Goal: Task Accomplishment & Management: Manage account settings

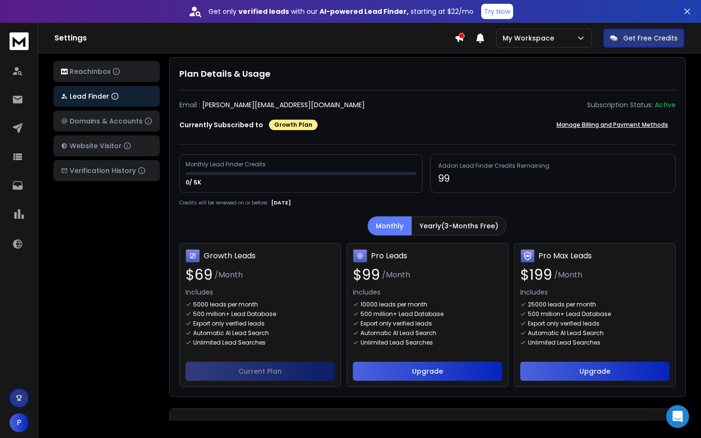
scroll to position [239, 0]
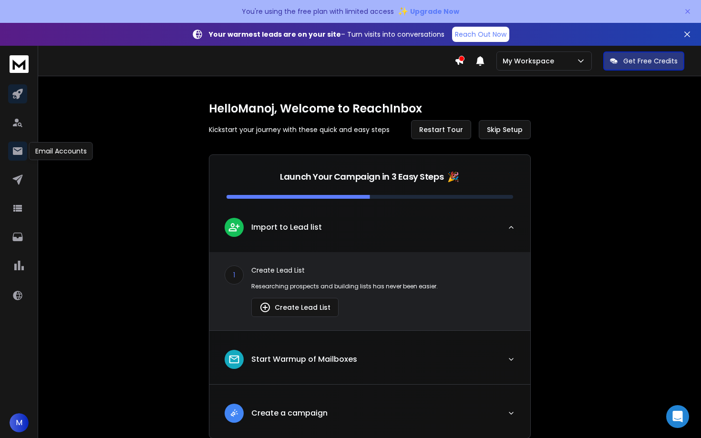
click at [19, 152] on icon at bounding box center [18, 151] width 10 height 8
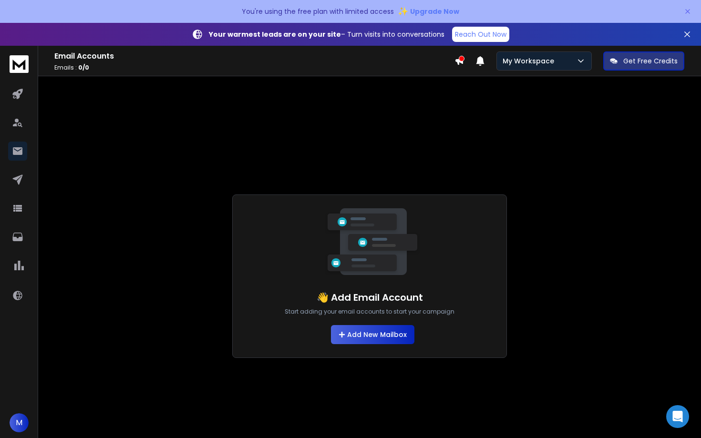
click at [532, 58] on p "My Workspace" at bounding box center [530, 61] width 55 height 10
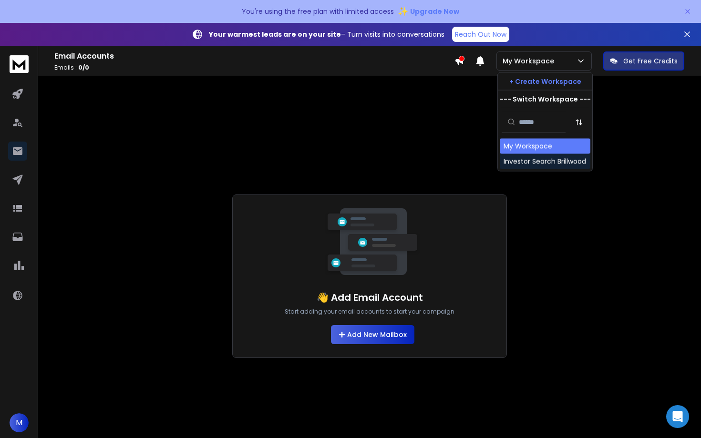
click at [517, 166] on div "Investor Search Brillwood" at bounding box center [545, 162] width 83 height 10
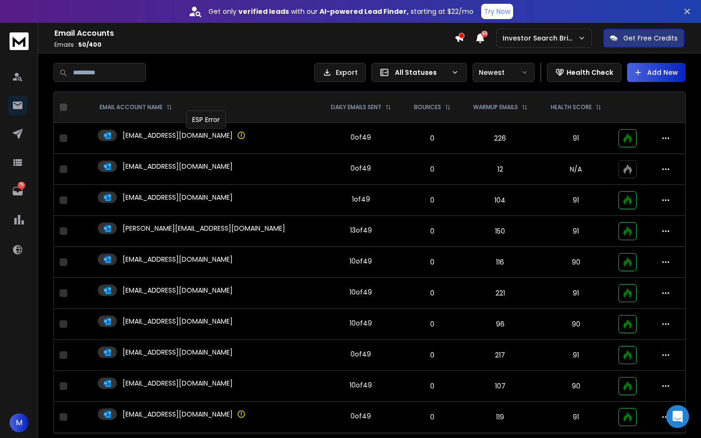
click at [237, 138] on icon at bounding box center [242, 136] width 10 height 10
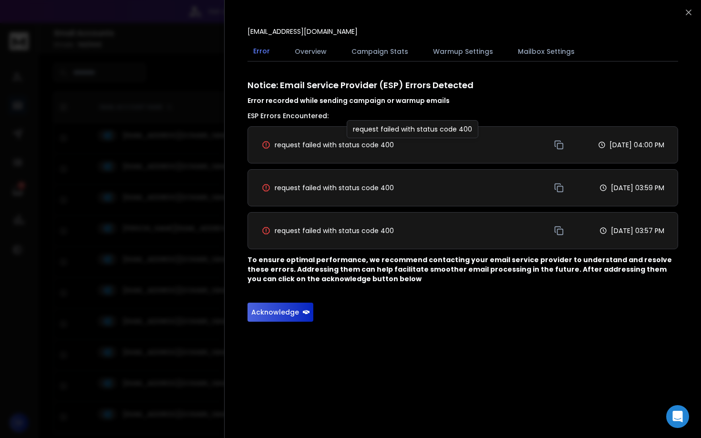
click at [557, 144] on rect at bounding box center [560, 147] width 6 height 6
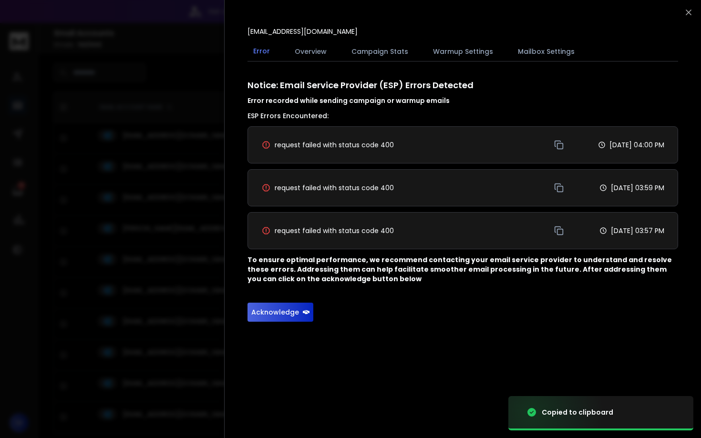
click at [113, 263] on div at bounding box center [350, 219] width 701 height 438
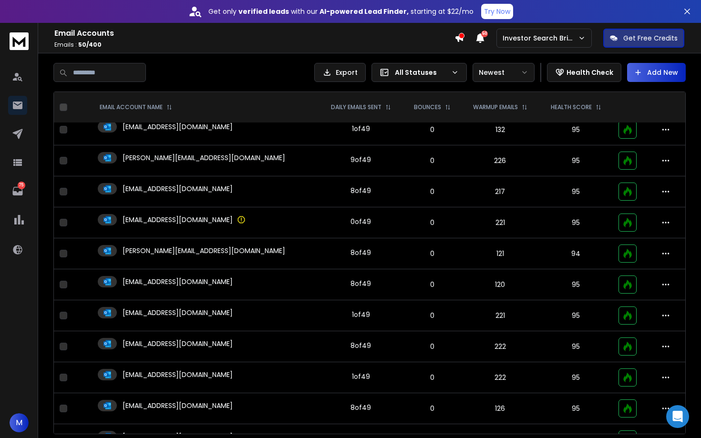
scroll to position [1262, 0]
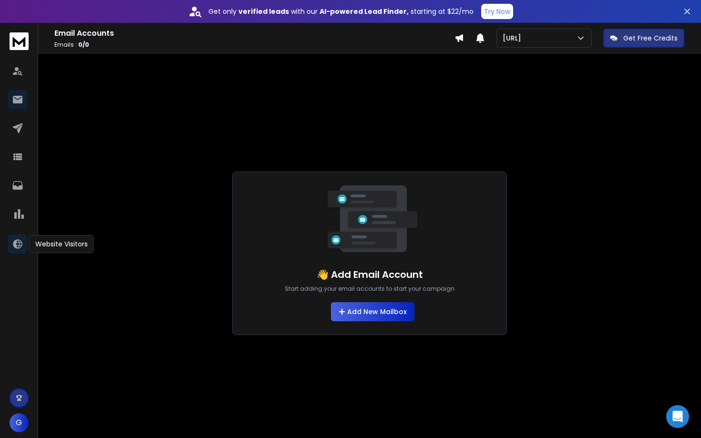
click at [13, 239] on icon at bounding box center [17, 244] width 11 height 11
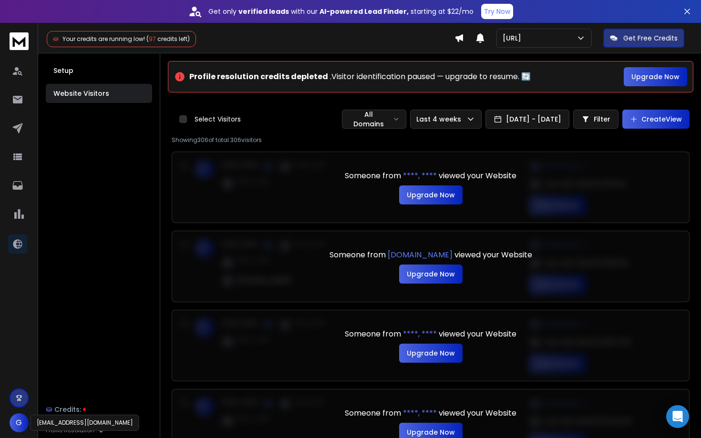
click at [19, 426] on span "G" at bounding box center [19, 423] width 19 height 19
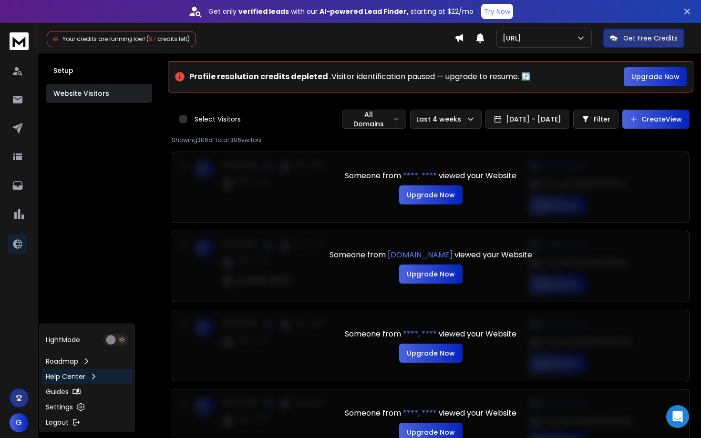
click at [127, 222] on div "Setup Website Visitors Credits: Email Resolution: 97 Profile Resolution : 0" at bounding box center [99, 247] width 122 height 389
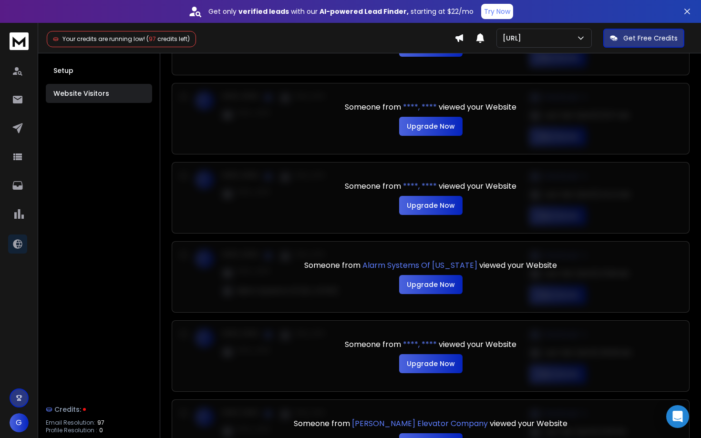
scroll to position [4634, 0]
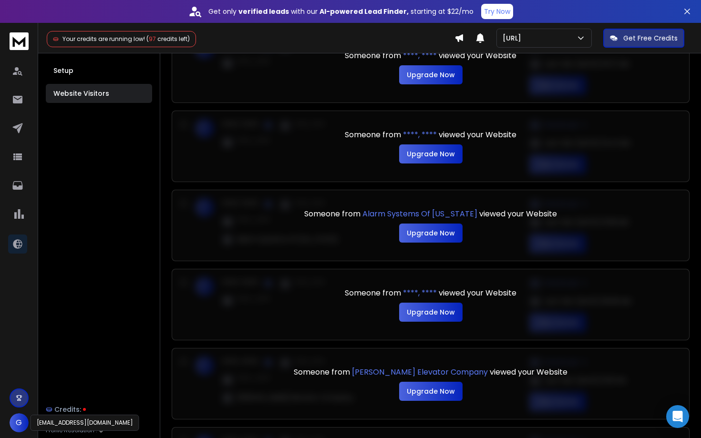
click at [15, 425] on span "G" at bounding box center [19, 423] width 19 height 19
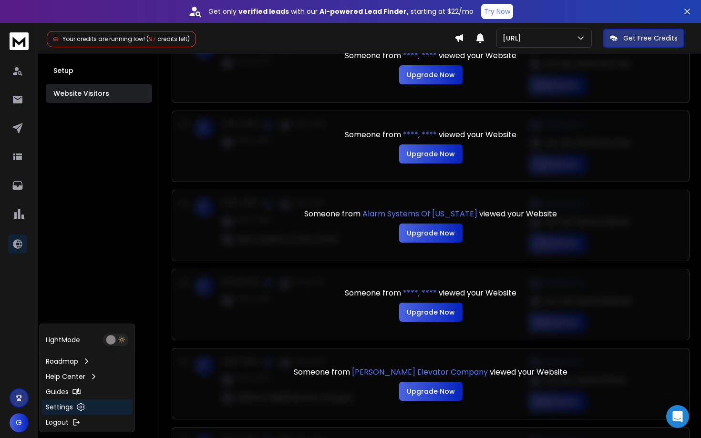
click at [62, 406] on p "Settings" at bounding box center [59, 408] width 27 height 10
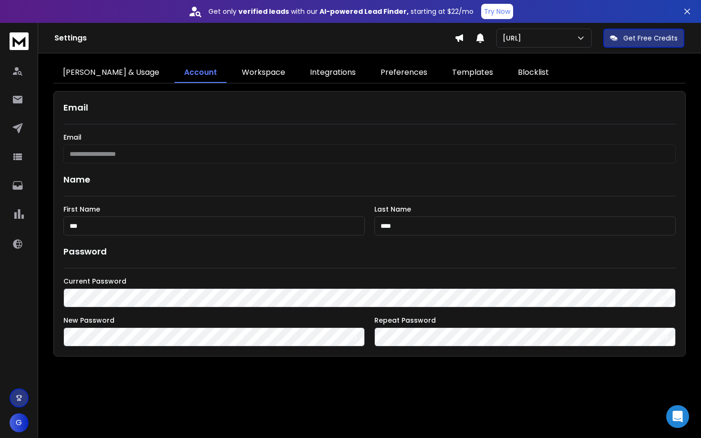
click at [112, 79] on link "[PERSON_NAME] & Usage" at bounding box center [110, 73] width 115 height 20
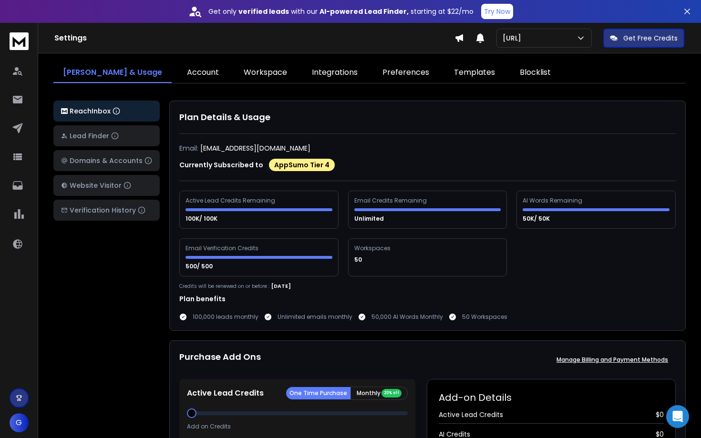
click at [91, 184] on button "Website Visitor" at bounding box center [106, 185] width 106 height 21
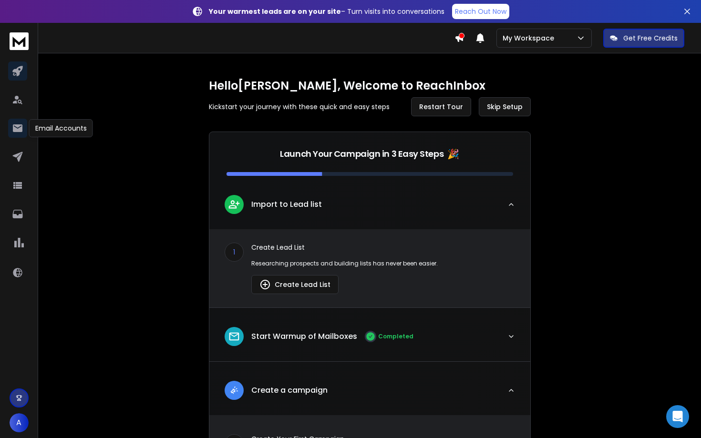
click at [24, 127] on link at bounding box center [17, 128] width 19 height 19
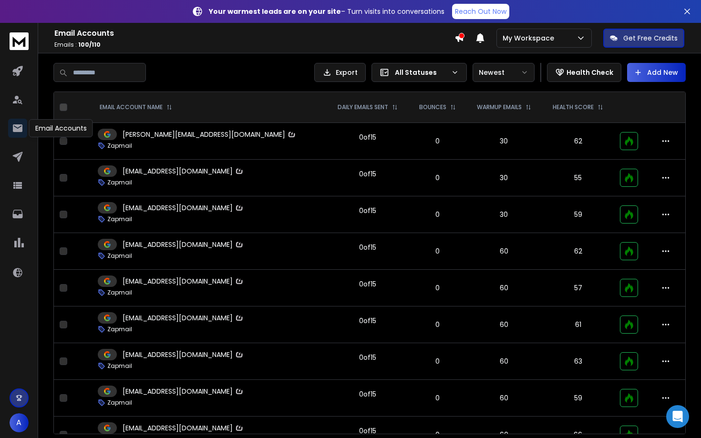
click at [267, 139] on div "alicia@globalretainiqusa.com" at bounding box center [209, 134] width 223 height 11
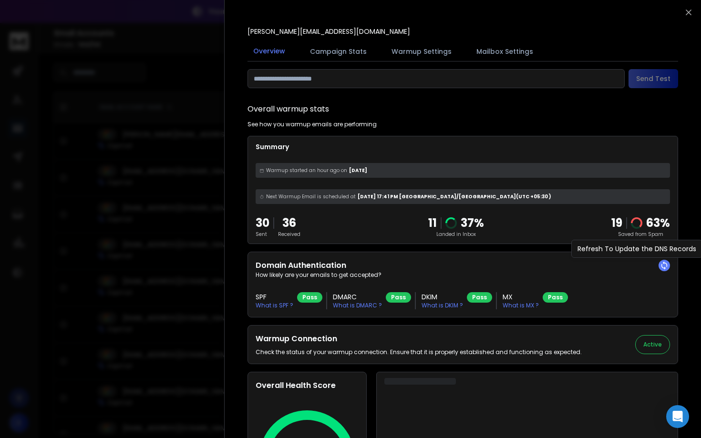
click at [662, 263] on icon at bounding box center [665, 265] width 6 height 9
click at [319, 54] on button "Campaign Stats" at bounding box center [338, 51] width 68 height 21
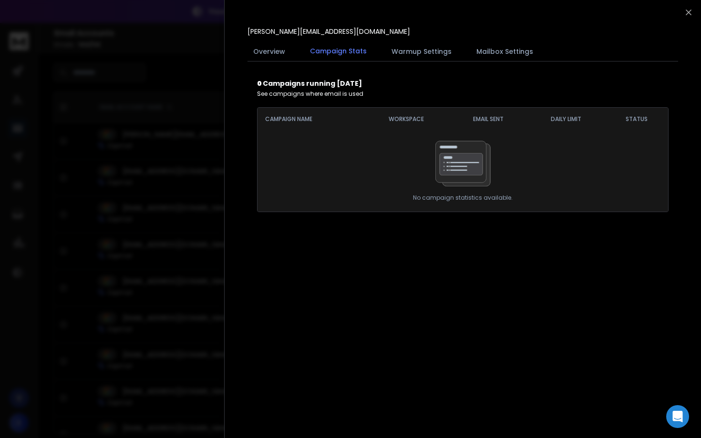
click at [57, 370] on div at bounding box center [350, 219] width 701 height 438
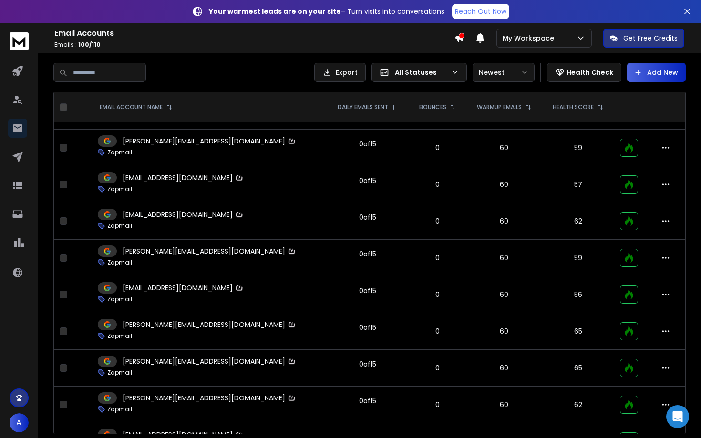
scroll to position [561, 0]
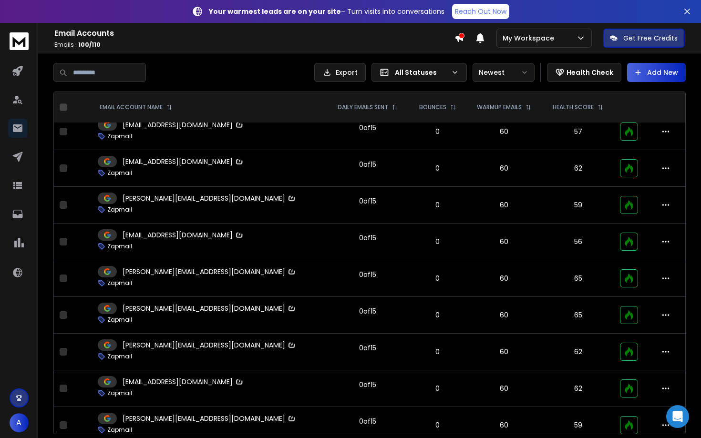
click at [235, 254] on td "adoyle@retainiqinbox.com Zapmail" at bounding box center [209, 242] width 235 height 37
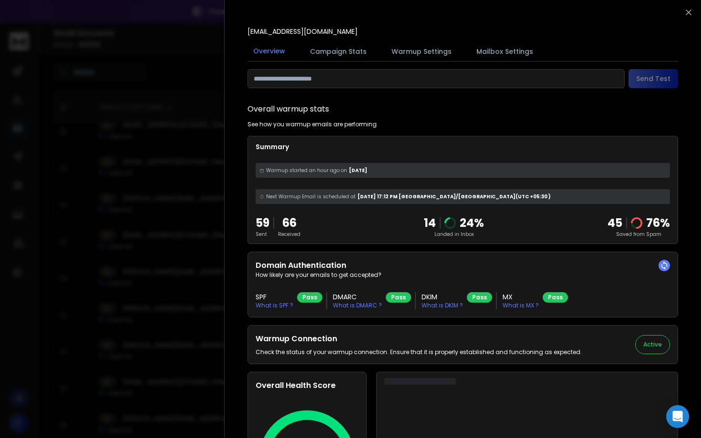
click at [329, 52] on button "Campaign Stats" at bounding box center [338, 51] width 68 height 21
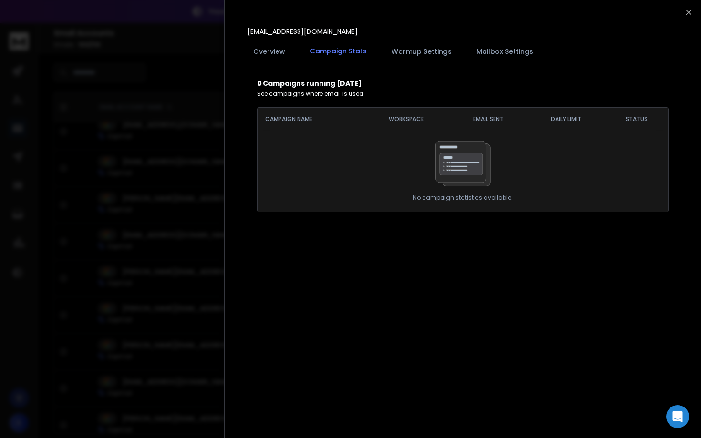
click at [294, 50] on div "Overview Campaign Stats Warmup Settings Mailbox Settings" at bounding box center [463, 51] width 431 height 19
click at [284, 55] on button "Overview" at bounding box center [269, 51] width 43 height 21
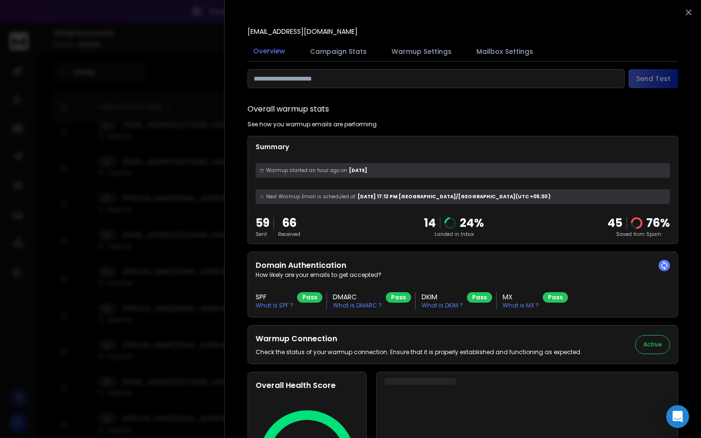
click at [489, 43] on button "Mailbox Settings" at bounding box center [505, 51] width 68 height 21
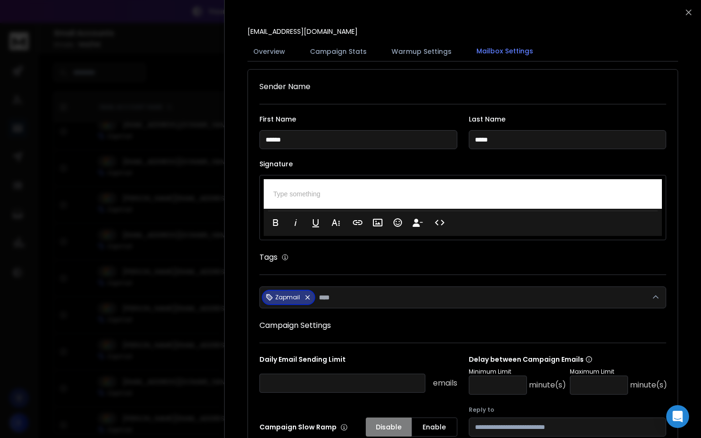
click at [411, 51] on button "Warmup Settings" at bounding box center [422, 51] width 72 height 21
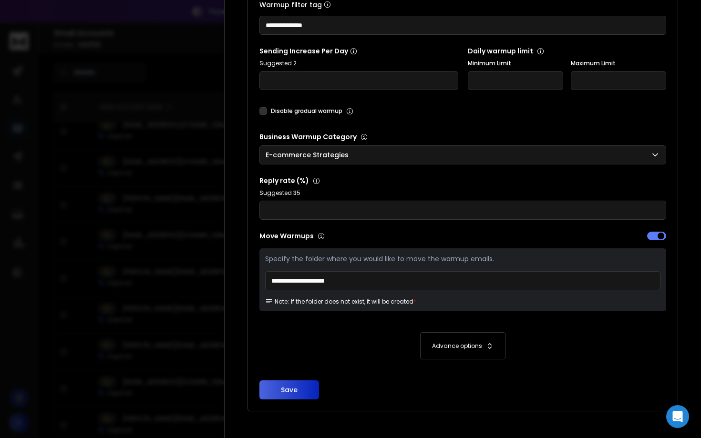
scroll to position [0, 0]
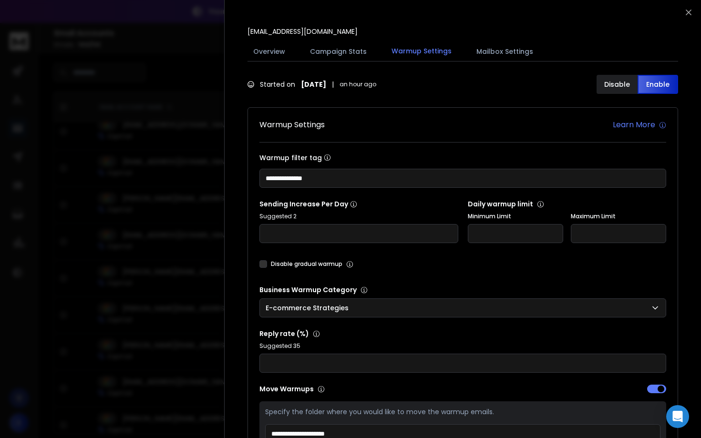
click at [267, 45] on button "Overview" at bounding box center [269, 51] width 43 height 21
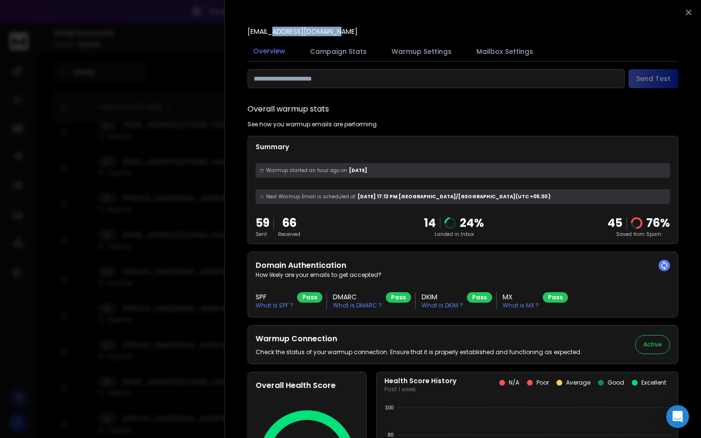
drag, startPoint x: 278, startPoint y: 29, endPoint x: 353, endPoint y: 29, distance: 75.4
click at [353, 29] on div "adoyle@retainiqinbox.com" at bounding box center [463, 32] width 431 height 10
copy p "retainiqinbox.com"
click at [210, 283] on div at bounding box center [350, 219] width 701 height 438
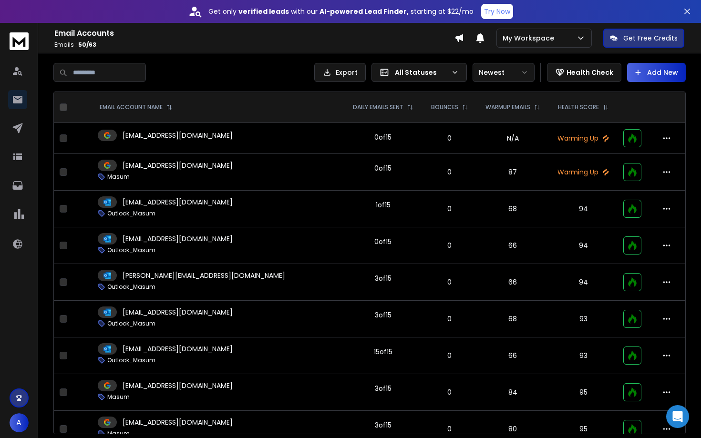
click at [431, 63] on div "All Statuses" at bounding box center [419, 72] width 95 height 19
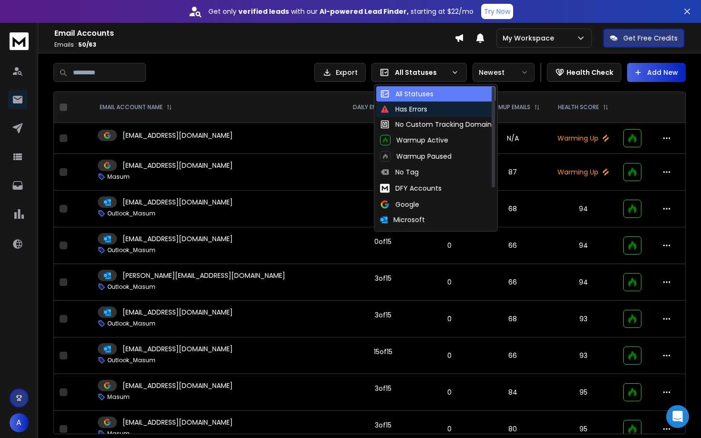
click at [425, 113] on div "Has Errors" at bounding box center [403, 109] width 47 height 10
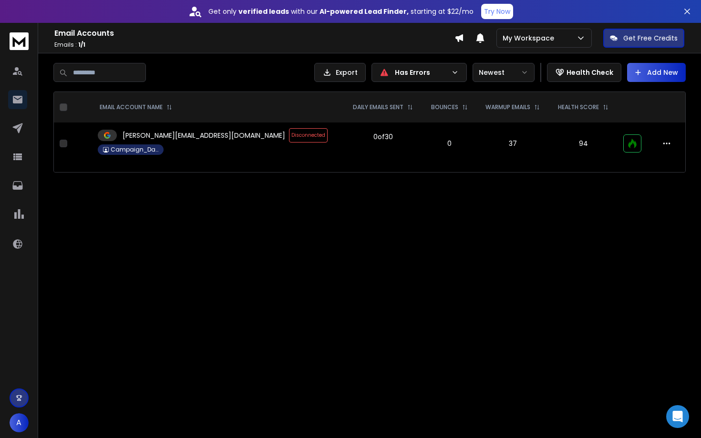
click at [221, 153] on div "Campaign_David" at bounding box center [218, 150] width 240 height 10
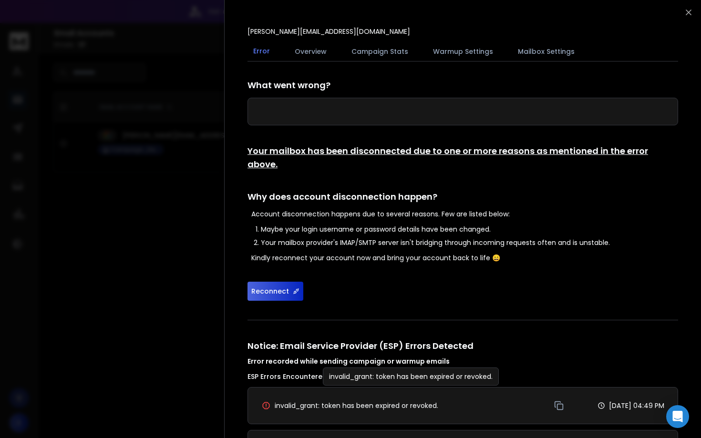
click at [116, 228] on div at bounding box center [350, 219] width 701 height 438
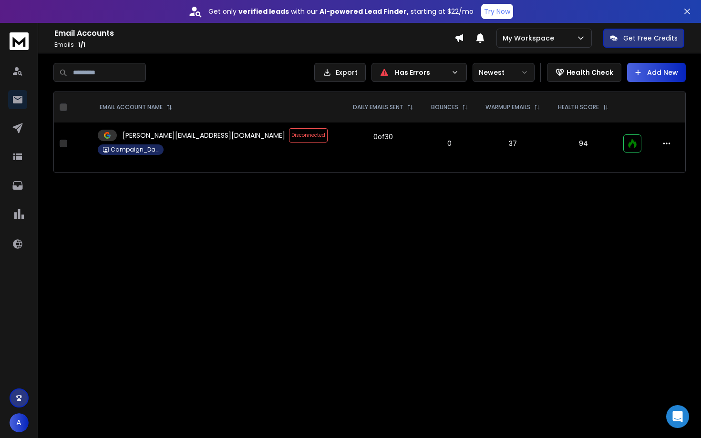
click at [216, 142] on div "robert@goautomatedagencymail.com Disconnected" at bounding box center [218, 135] width 240 height 14
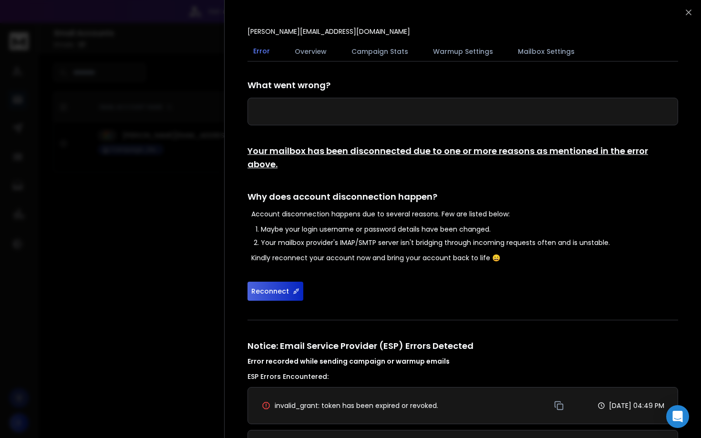
click at [312, 51] on button "Overview" at bounding box center [310, 51] width 43 height 21
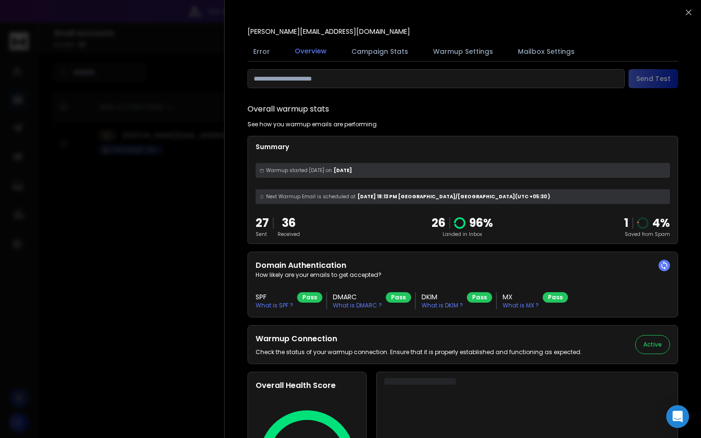
click at [315, 72] on input "email" at bounding box center [436, 78] width 377 height 19
type input "**********"
click at [656, 80] on button "Send Test" at bounding box center [654, 78] width 50 height 19
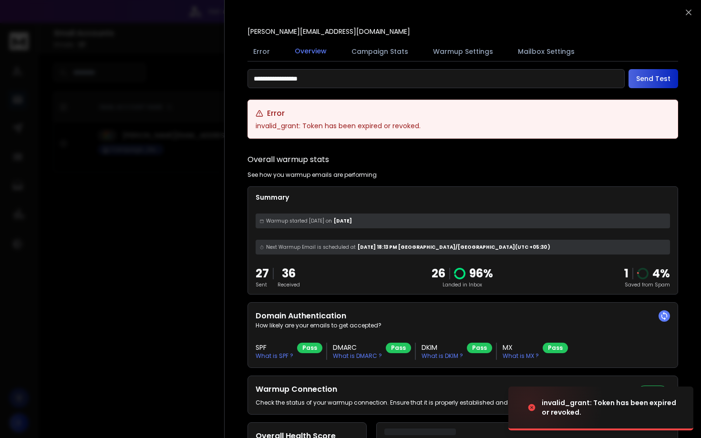
click at [270, 62] on div "**********" at bounding box center [463, 435] width 431 height 787
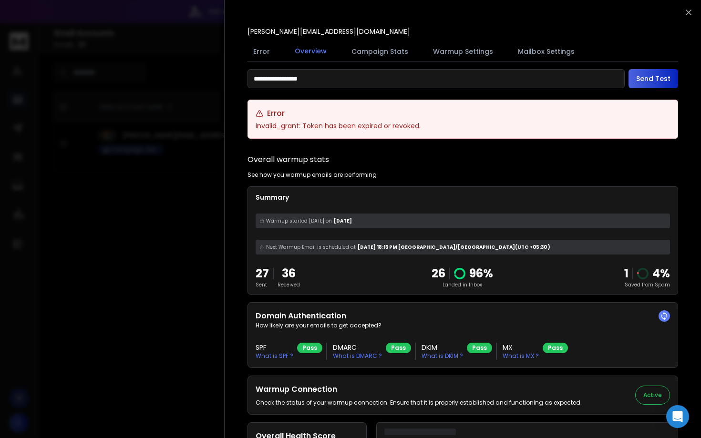
click at [259, 55] on button "Error" at bounding box center [262, 51] width 28 height 21
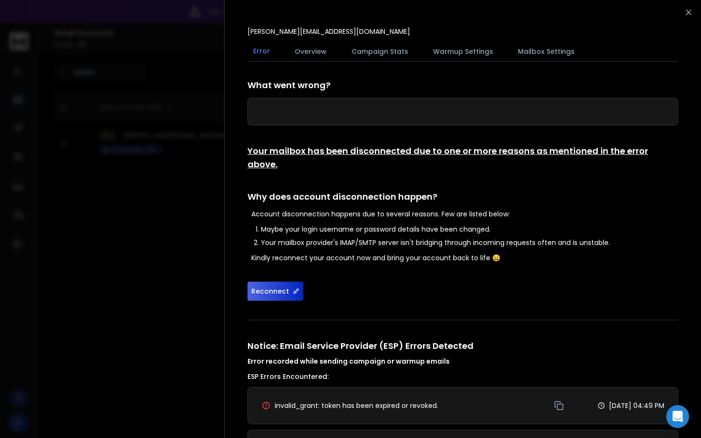
scroll to position [158, 0]
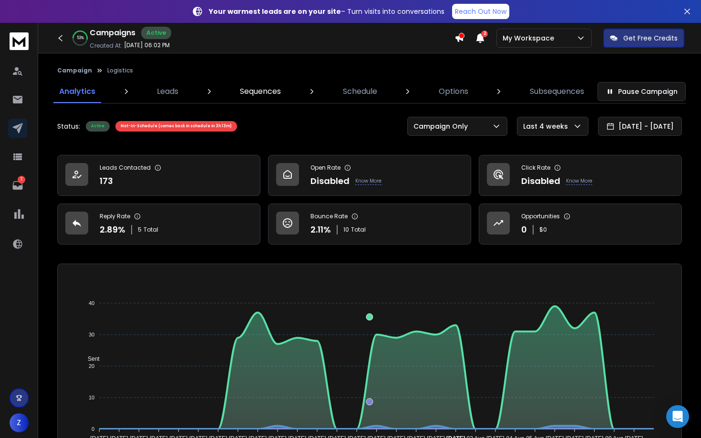
click at [281, 93] on link "Sequences" at bounding box center [260, 91] width 52 height 23
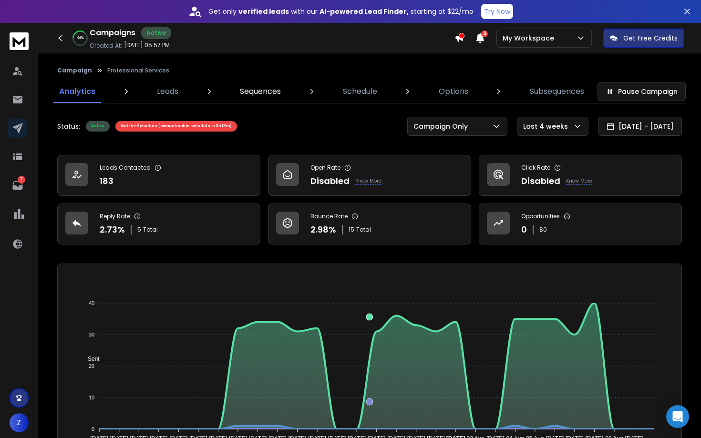
click at [252, 88] on p "Sequences" at bounding box center [260, 91] width 41 height 11
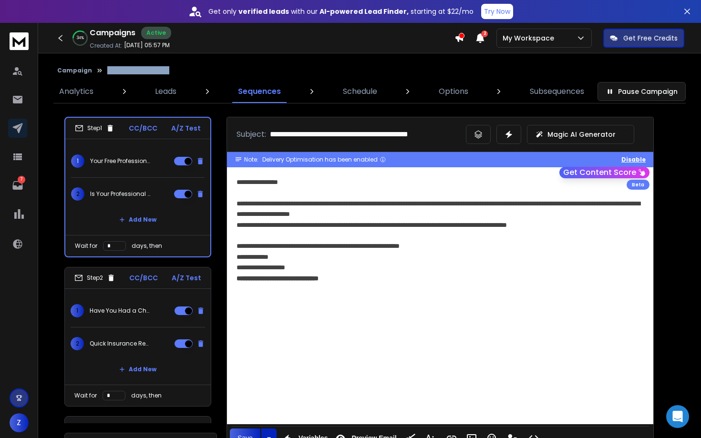
drag, startPoint x: 98, startPoint y: 71, endPoint x: 211, endPoint y: 71, distance: 113.5
click at [211, 71] on div "Campaign Professional Services" at bounding box center [369, 70] width 633 height 15
copy p "Professional Services"
click at [256, 62] on div "**********" at bounding box center [369, 259] width 663 height 412
click at [291, 208] on div "**********" at bounding box center [440, 208] width 407 height 21
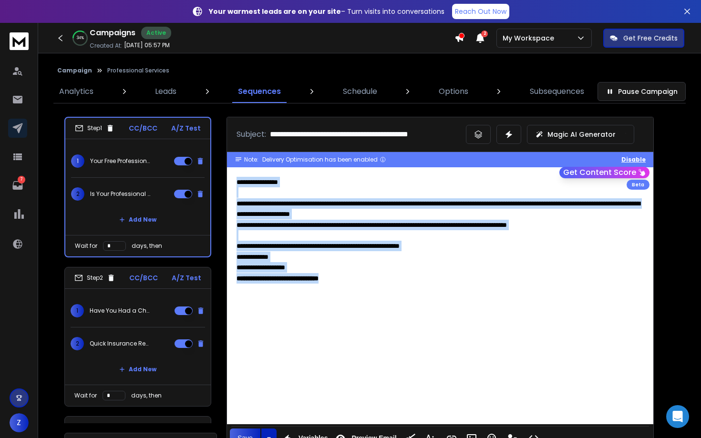
copy div "**********"
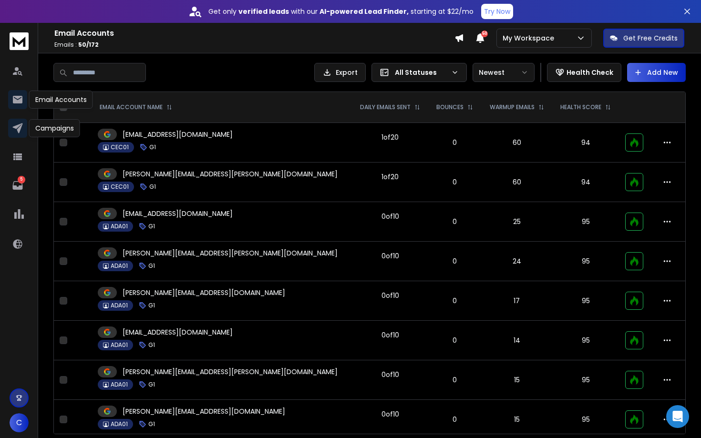
click at [20, 125] on icon at bounding box center [17, 128] width 11 height 11
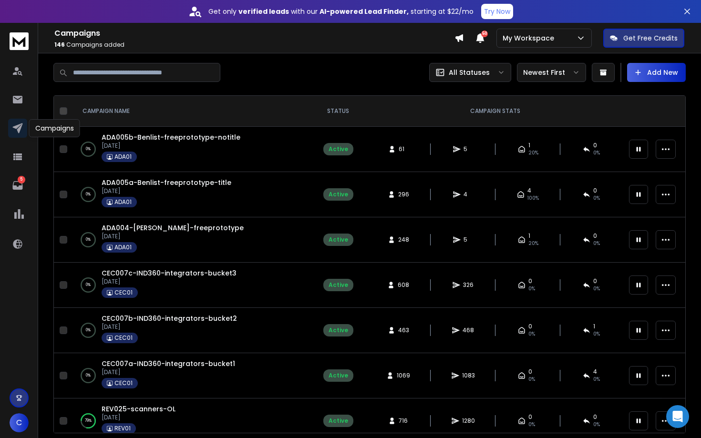
click at [180, 179] on span "ADA005a-Benlist-freeprototype-title" at bounding box center [167, 183] width 130 height 10
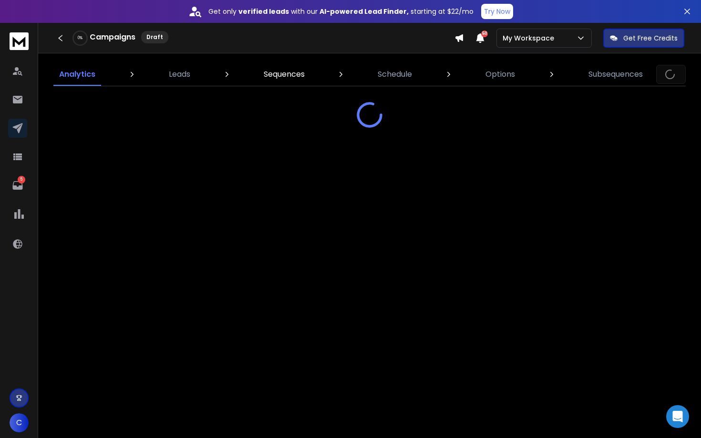
click at [280, 69] on p "Sequences" at bounding box center [284, 74] width 41 height 11
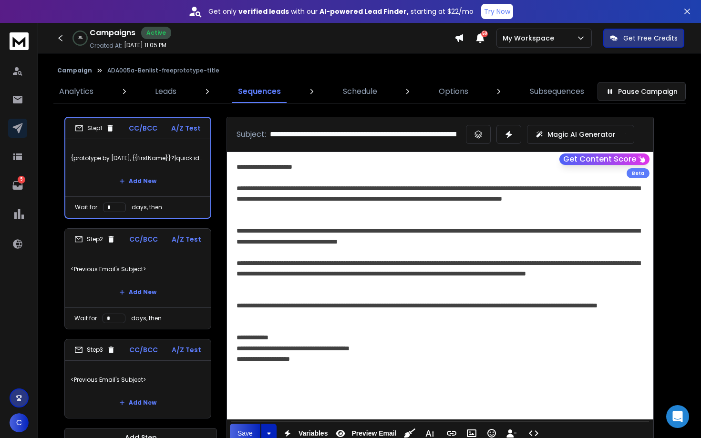
scroll to position [22, 0]
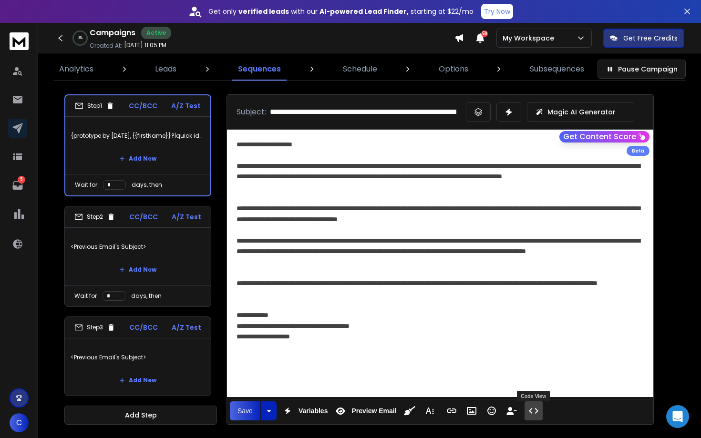
click at [533, 407] on icon "button" at bounding box center [533, 411] width 11 height 11
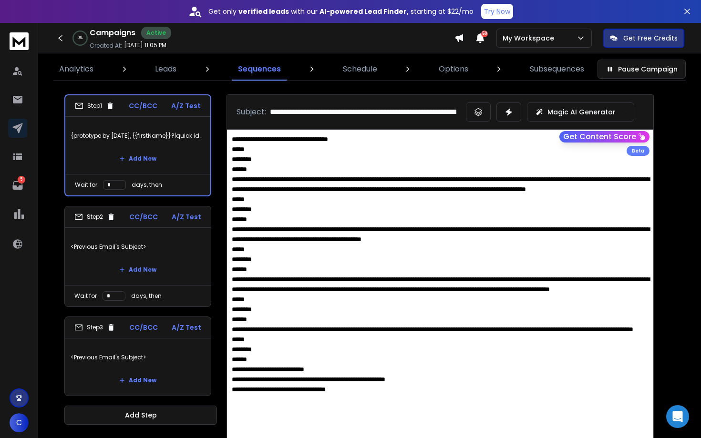
click at [533, 407] on textarea at bounding box center [440, 290] width 426 height 320
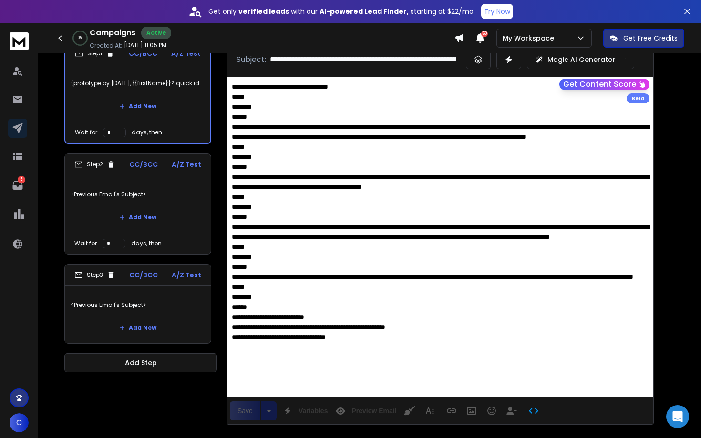
click at [170, 189] on p "<Previous Email's Subject>" at bounding box center [138, 194] width 135 height 27
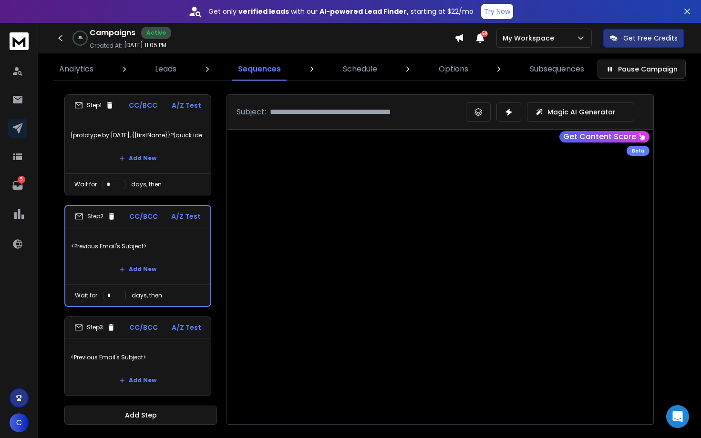
scroll to position [22, 0]
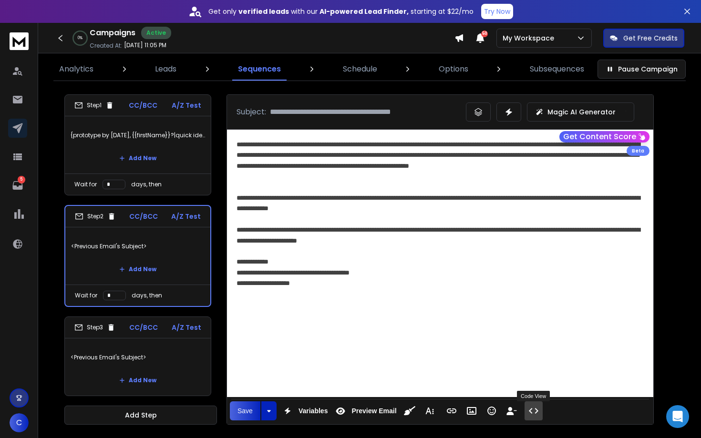
click at [534, 415] on icon "button" at bounding box center [533, 411] width 11 height 11
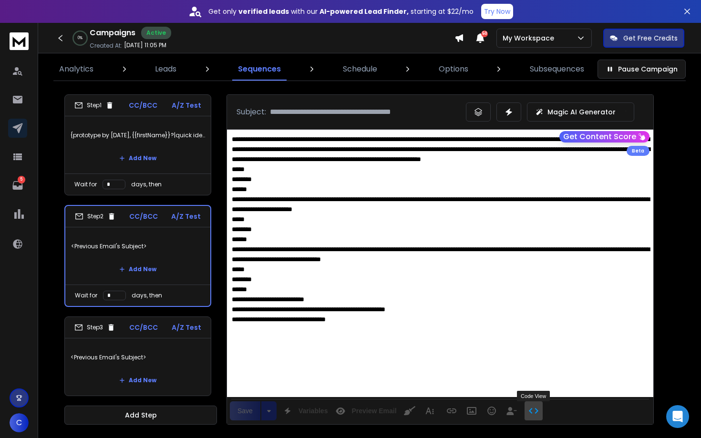
click at [530, 410] on icon "button" at bounding box center [534, 411] width 10 height 6
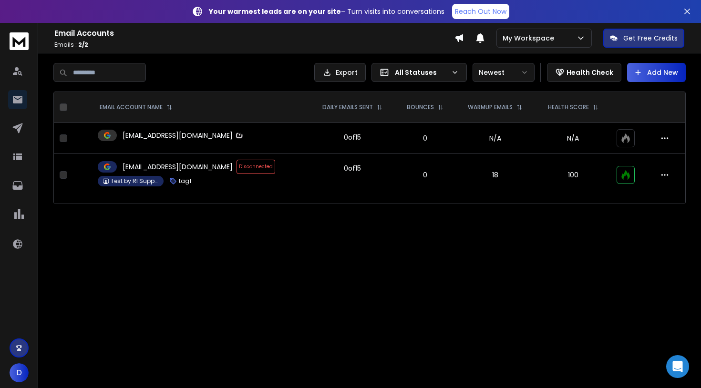
click at [653, 77] on button "Add New" at bounding box center [656, 72] width 59 height 19
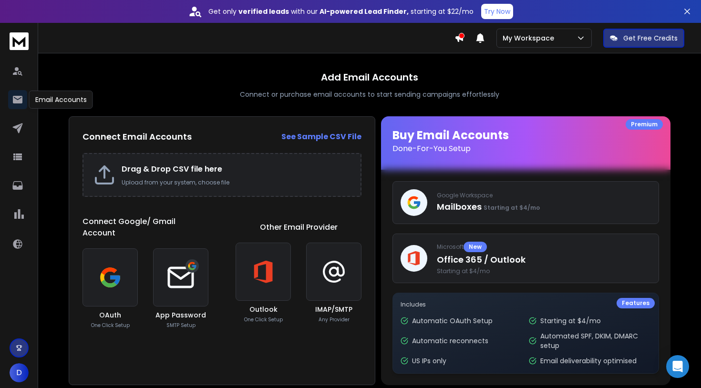
click at [21, 96] on icon at bounding box center [18, 100] width 10 height 8
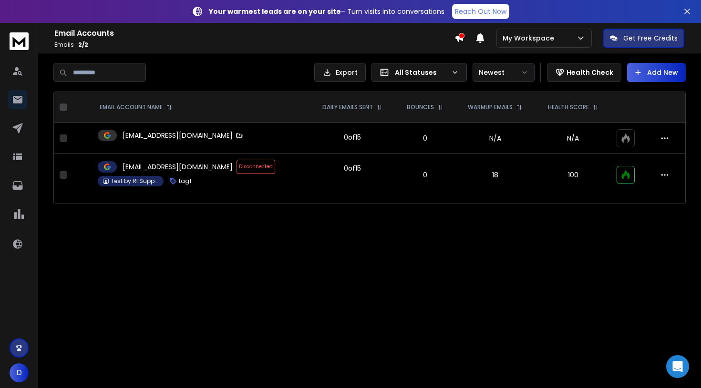
click at [653, 72] on button "Add New" at bounding box center [656, 72] width 59 height 19
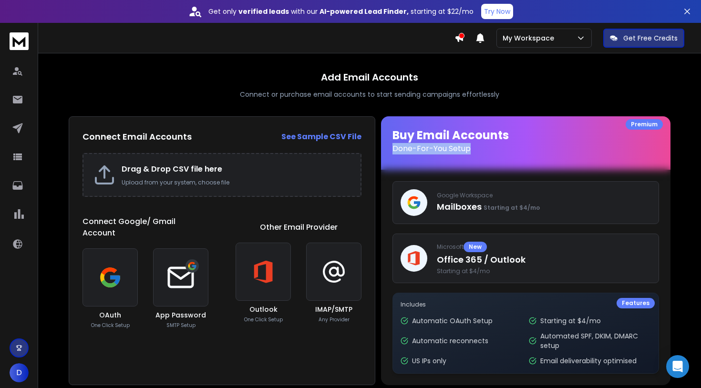
drag, startPoint x: 392, startPoint y: 150, endPoint x: 493, endPoint y: 150, distance: 101.1
click at [493, 150] on div "Premium Buy Email Accounts Done-For-You Setup" at bounding box center [526, 142] width 290 height 53
click at [448, 150] on p "Done-For-You Setup" at bounding box center [526, 148] width 267 height 11
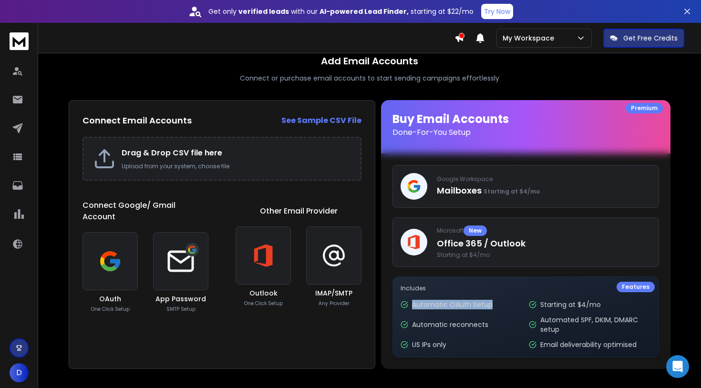
drag, startPoint x: 412, startPoint y: 307, endPoint x: 491, endPoint y: 307, distance: 79.7
click at [491, 307] on div "Automatic OAuth Setup" at bounding box center [462, 305] width 123 height 10
drag, startPoint x: 412, startPoint y: 326, endPoint x: 502, endPoint y: 327, distance: 90.2
click at [502, 327] on div "Automatic reconnects" at bounding box center [462, 324] width 123 height 19
drag, startPoint x: 413, startPoint y: 344, endPoint x: 465, endPoint y: 344, distance: 52.5
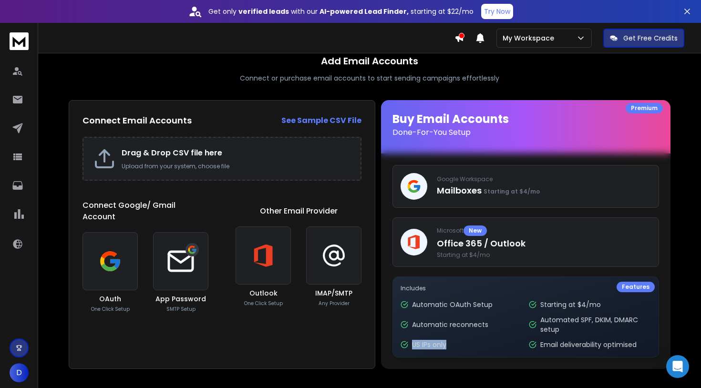
click at [465, 344] on div "US IPs only" at bounding box center [462, 345] width 123 height 10
click at [473, 315] on div "Automatic OAuth Setup Starting at $4/mo Automatic reconnects Automated SPF, DKI…" at bounding box center [526, 325] width 250 height 50
drag, startPoint x: 537, startPoint y: 318, endPoint x: 575, endPoint y: 334, distance: 41.7
click at [575, 334] on div "Automatic OAuth Setup Starting at $4/mo Automatic reconnects Automated SPF, DKI…" at bounding box center [526, 325] width 250 height 50
click at [564, 332] on p "Automated SPF, DKIM, DMARC setup" at bounding box center [596, 324] width 111 height 19
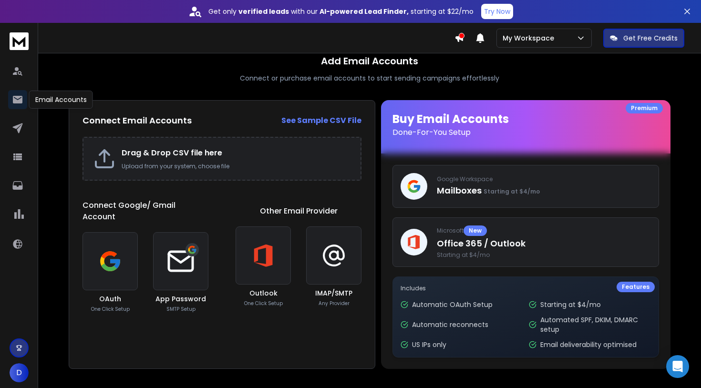
click at [21, 99] on icon at bounding box center [18, 100] width 10 height 8
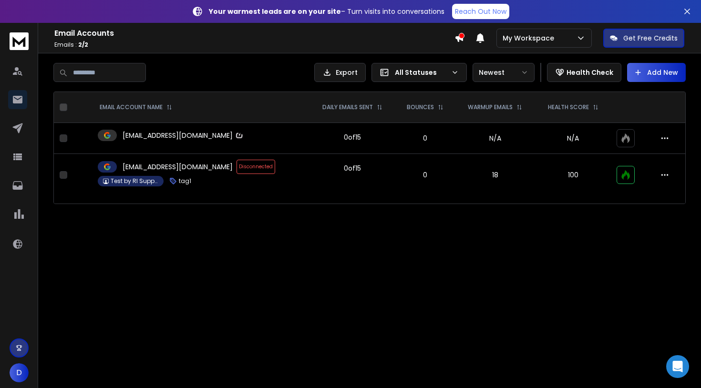
click at [287, 130] on td "[EMAIL_ADDRESS][DOMAIN_NAME]" at bounding box center [200, 138] width 217 height 31
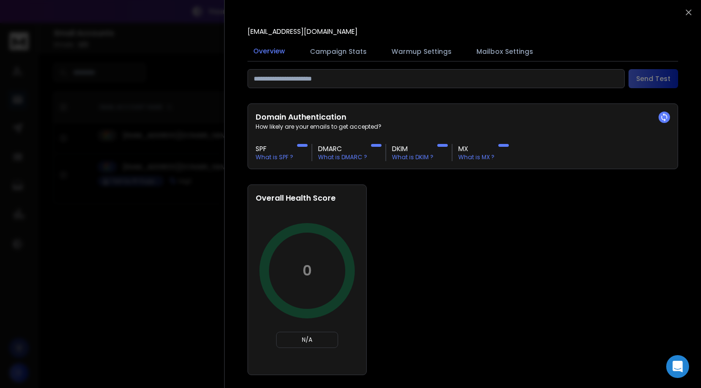
click at [329, 52] on button "Campaign Stats" at bounding box center [338, 51] width 68 height 21
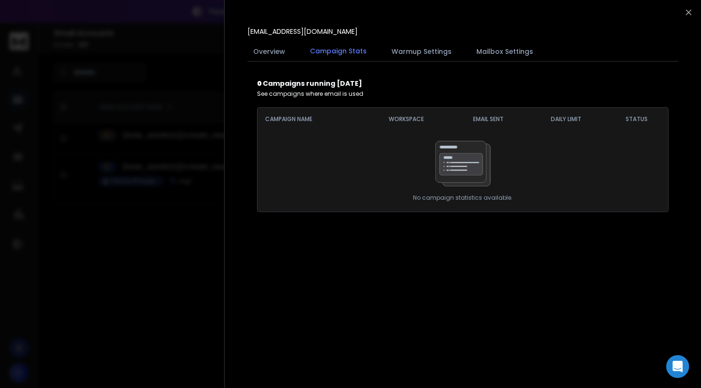
click at [260, 51] on button "Overview" at bounding box center [269, 51] width 43 height 21
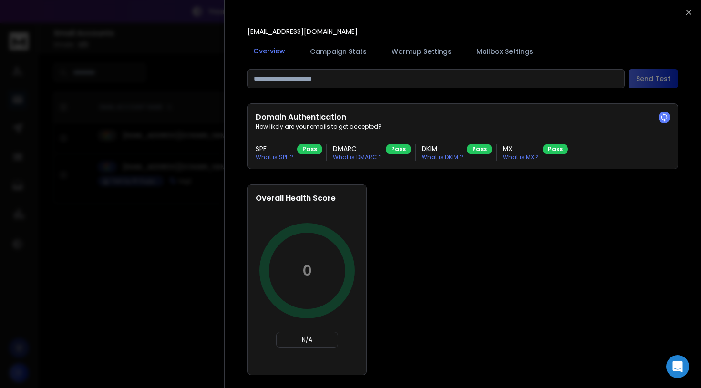
click at [409, 48] on button "Warmup Settings" at bounding box center [422, 51] width 72 height 21
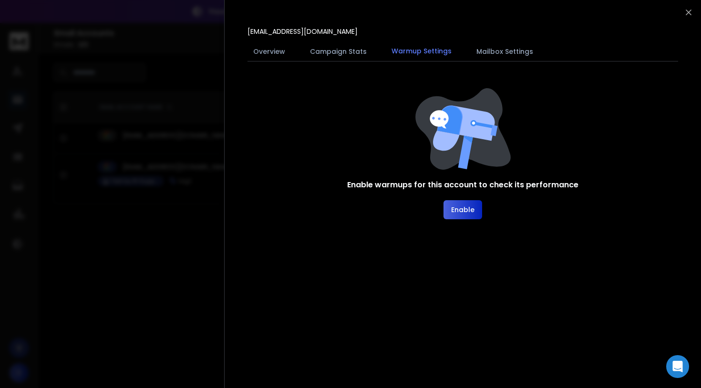
click at [148, 211] on div at bounding box center [350, 194] width 701 height 388
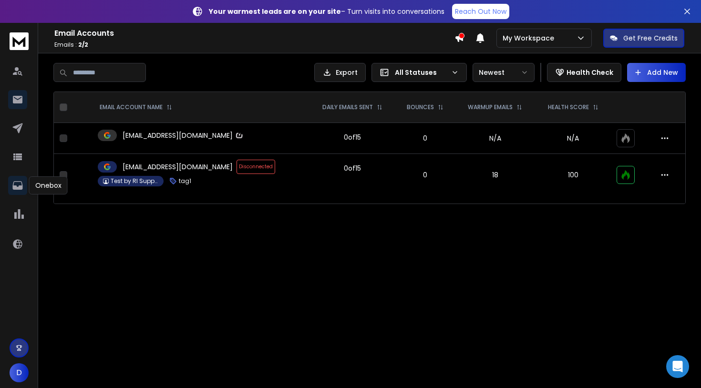
click at [19, 185] on icon at bounding box center [17, 185] width 11 height 11
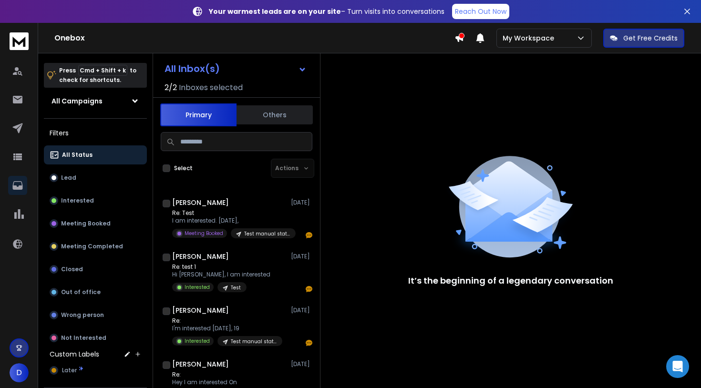
scroll to position [474, 0]
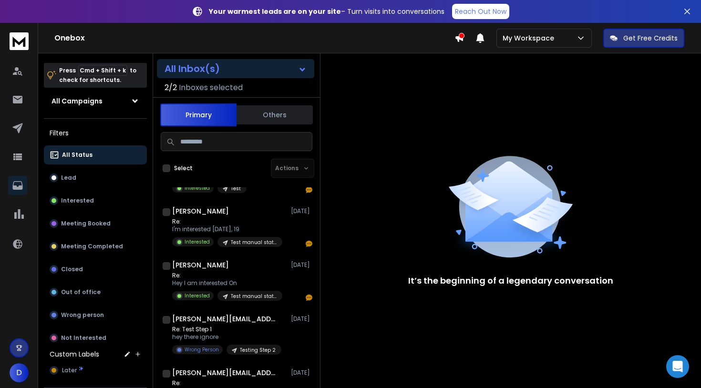
click at [194, 73] on div "All Inbox(s)" at bounding box center [192, 69] width 55 height 10
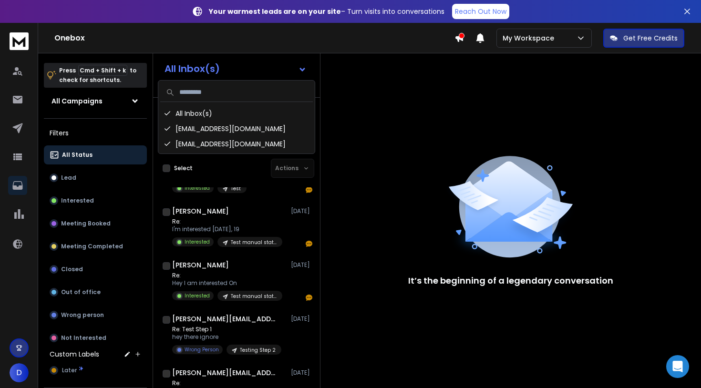
click at [343, 114] on div "It’s the beginning of a legendary conversation" at bounding box center [511, 218] width 381 height 330
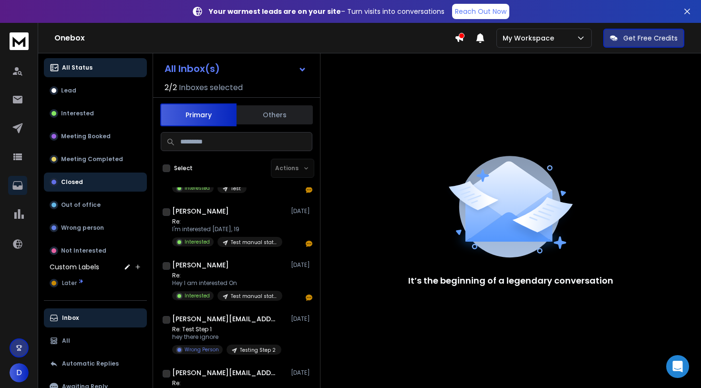
scroll to position [0, 0]
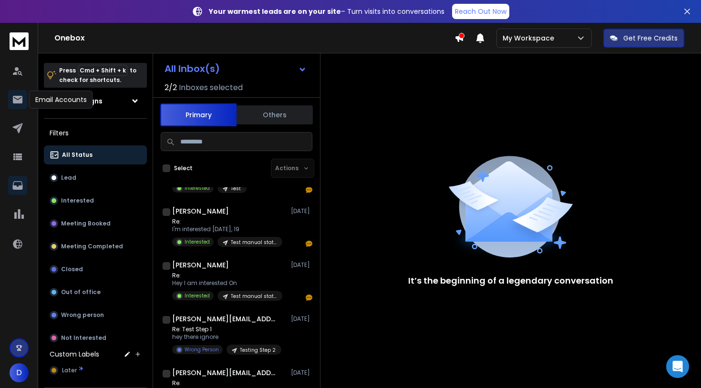
click at [16, 93] on link at bounding box center [17, 99] width 19 height 19
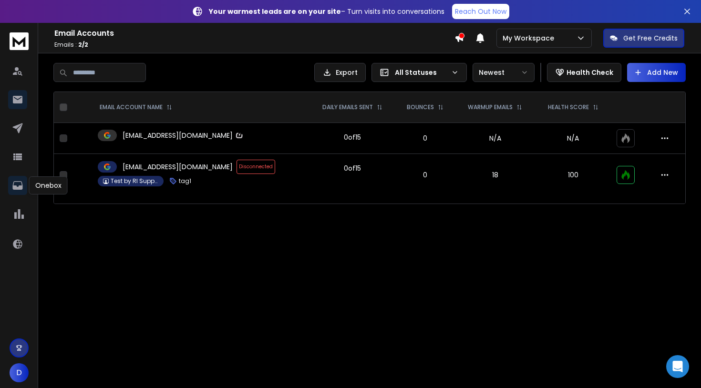
click at [17, 187] on icon at bounding box center [17, 185] width 10 height 9
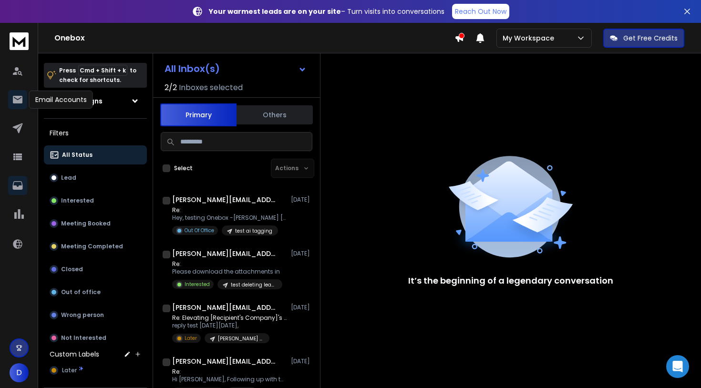
click at [18, 103] on icon at bounding box center [18, 100] width 10 height 8
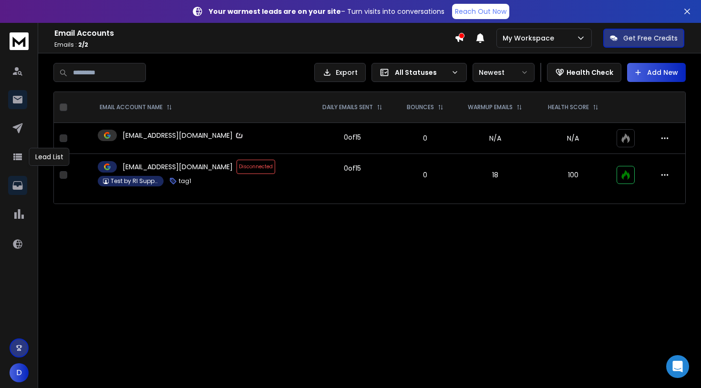
click at [17, 176] on link at bounding box center [17, 185] width 19 height 19
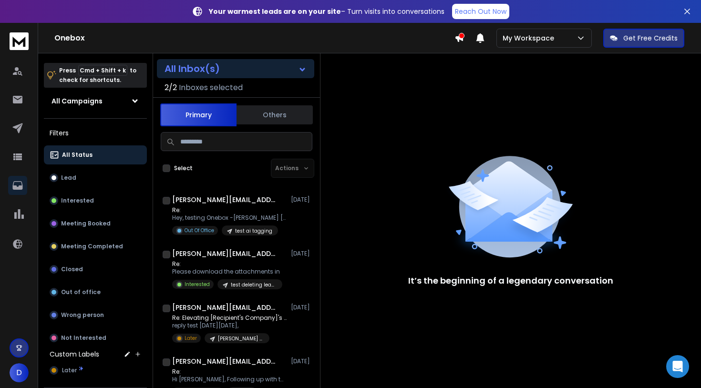
click at [202, 66] on div "All Inbox(s)" at bounding box center [192, 69] width 55 height 10
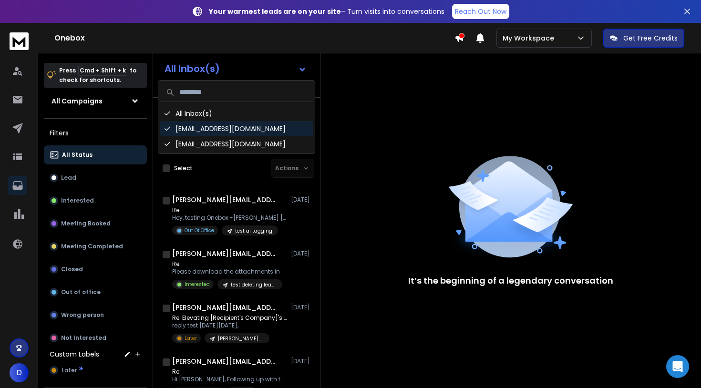
click at [195, 128] on div "[EMAIL_ADDRESS][DOMAIN_NAME]" at bounding box center [236, 128] width 153 height 15
click at [213, 131] on div "[EMAIL_ADDRESS][DOMAIN_NAME]" at bounding box center [236, 128] width 153 height 15
click at [403, 148] on div "It’s the beginning of a legendary conversation" at bounding box center [511, 218] width 381 height 330
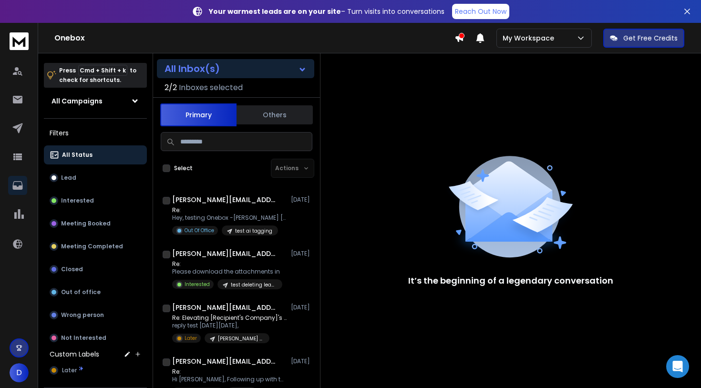
click at [273, 72] on button "All Inbox(s)" at bounding box center [235, 68] width 157 height 19
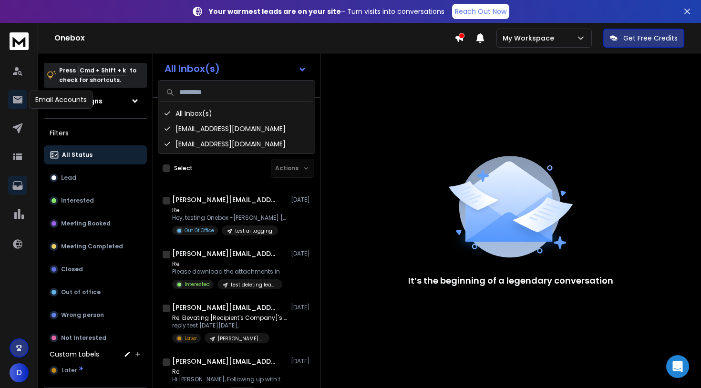
click at [20, 99] on icon at bounding box center [18, 100] width 10 height 8
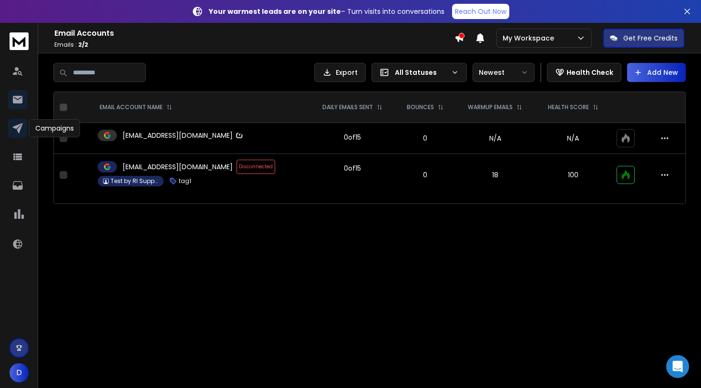
click at [15, 131] on icon at bounding box center [17, 128] width 11 height 11
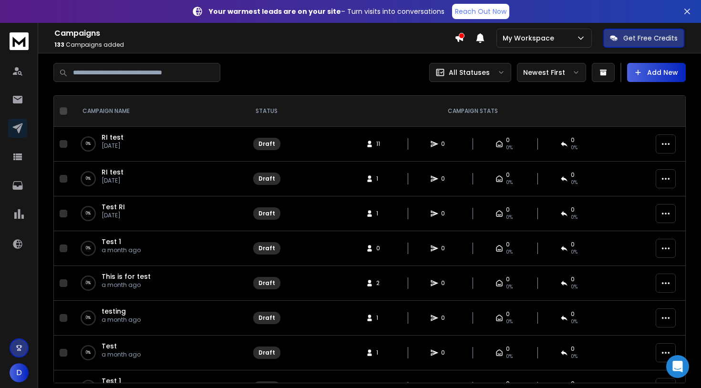
click at [181, 148] on div "0 % RI test 14 days ago" at bounding box center [155, 144] width 148 height 23
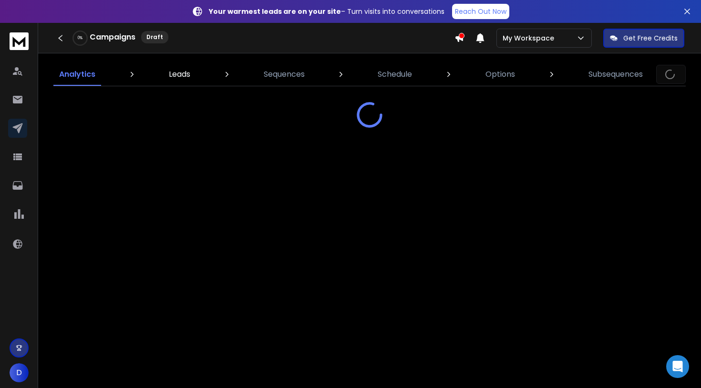
click at [170, 69] on p "Leads" at bounding box center [179, 74] width 21 height 11
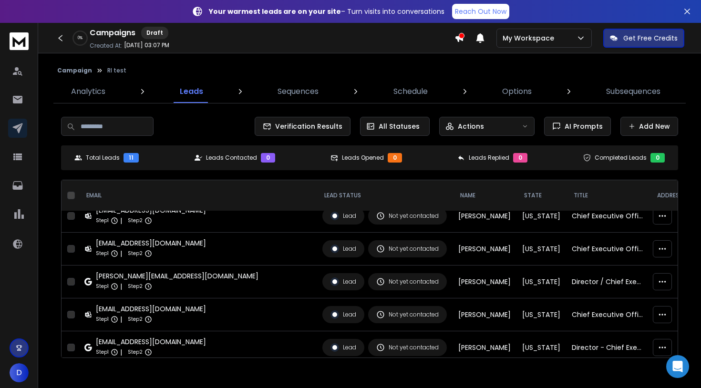
scroll to position [126, 0]
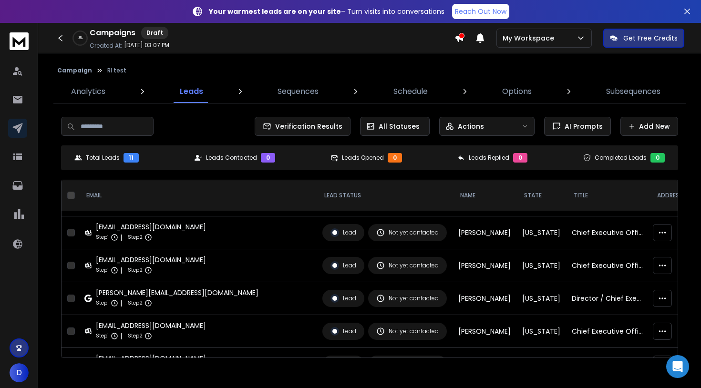
click at [215, 245] on td "sanjaya.k@eyepax.com Step 1 | Step 2" at bounding box center [198, 233] width 238 height 33
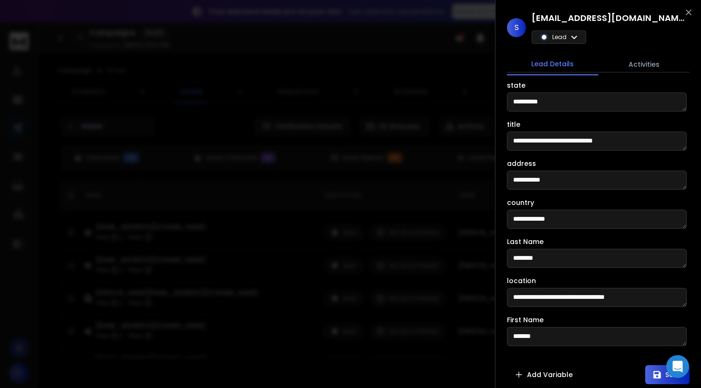
click at [408, 213] on div at bounding box center [350, 194] width 701 height 388
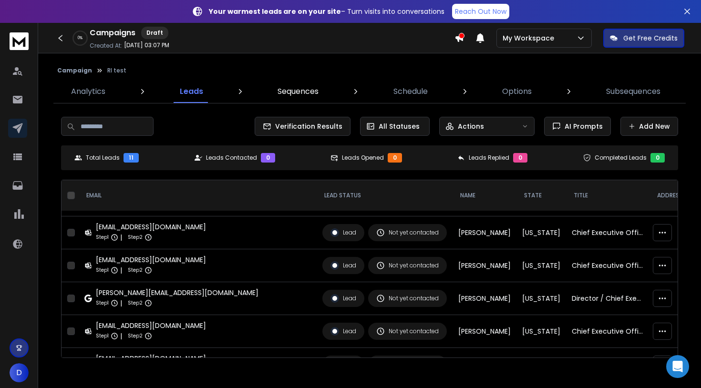
click at [299, 93] on p "Sequences" at bounding box center [298, 91] width 41 height 11
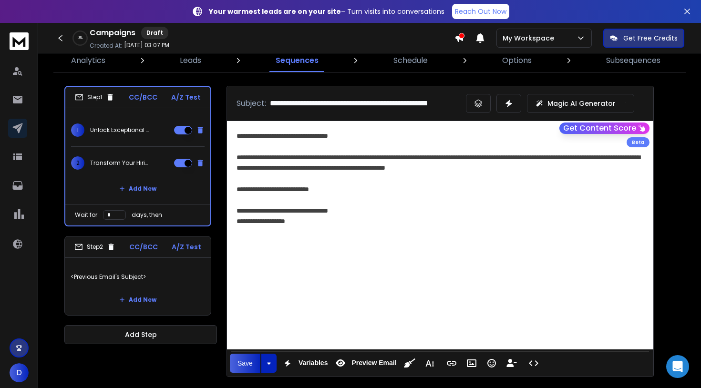
scroll to position [33, 0]
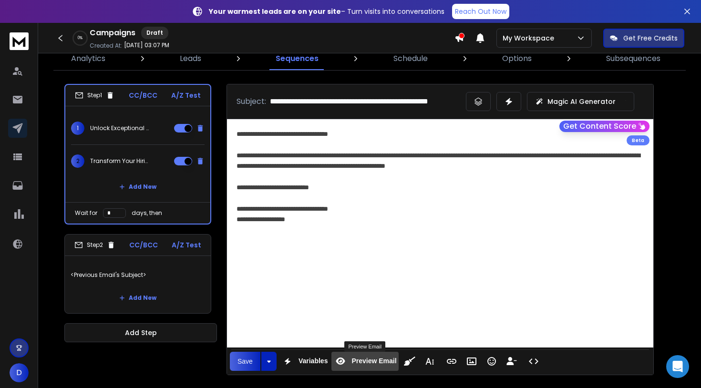
click at [362, 356] on div "Preview Email" at bounding box center [365, 362] width 67 height 16
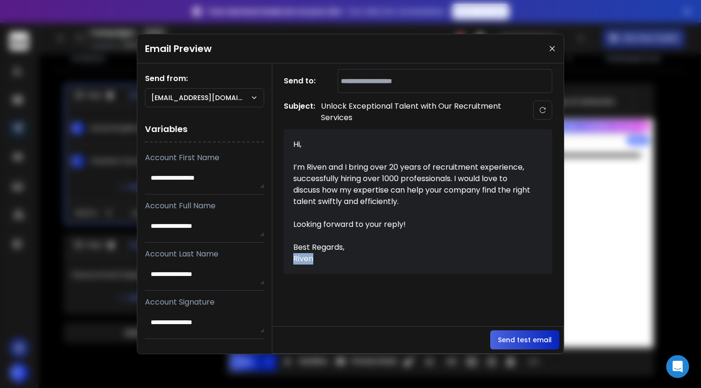
drag, startPoint x: 294, startPoint y: 259, endPoint x: 327, endPoint y: 260, distance: 33.4
click at [327, 260] on div "Hi, I’m Riven and I bring over 20 years of recruitment experience, successfully…" at bounding box center [418, 201] width 269 height 145
click at [318, 186] on div "I’m Riven and I bring over 20 years of recruitment experience, successfully hir…" at bounding box center [412, 185] width 239 height 46
drag, startPoint x: 309, startPoint y: 167, endPoint x: 332, endPoint y: 167, distance: 23.4
click at [332, 167] on div "I’m Riven and I bring over 20 years of recruitment experience, successfully hir…" at bounding box center [412, 185] width 239 height 46
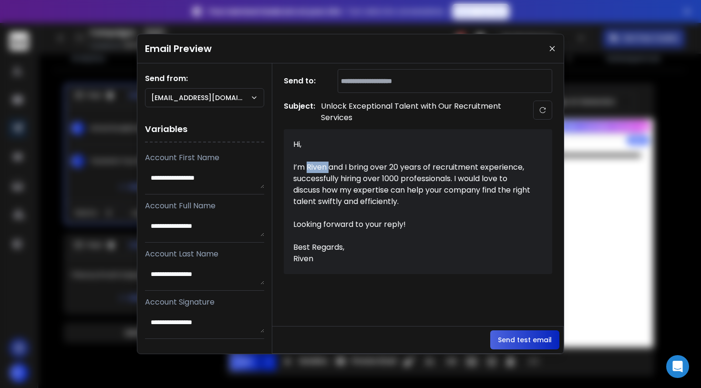
click at [314, 169] on div "I’m Riven and I bring over 20 years of recruitment experience, successfully hir…" at bounding box center [412, 185] width 239 height 46
click at [558, 46] on div "Email Preview" at bounding box center [350, 48] width 426 height 29
click at [553, 50] on icon at bounding box center [552, 48] width 5 height 5
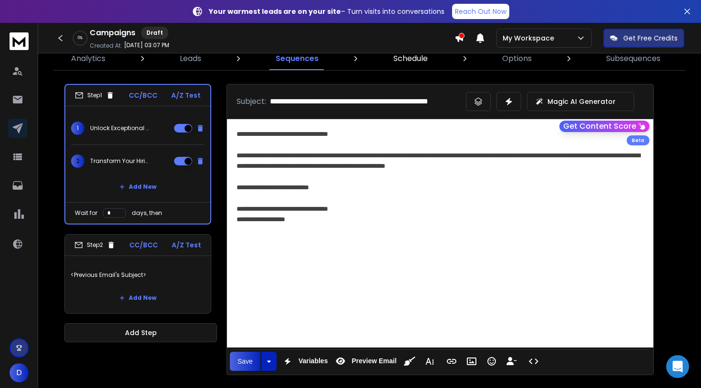
click at [411, 57] on p "Schedule" at bounding box center [411, 58] width 34 height 11
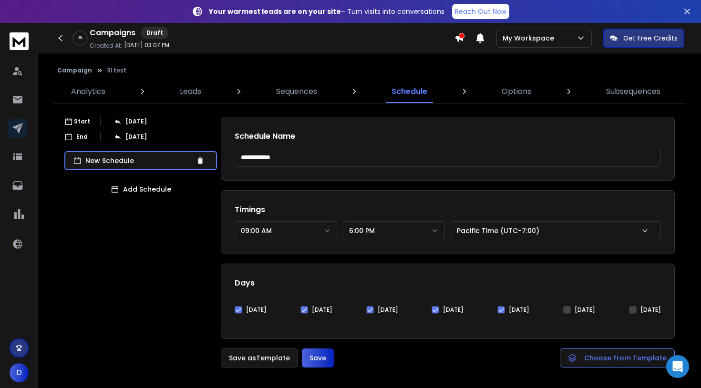
click at [311, 356] on button "Save" at bounding box center [318, 358] width 32 height 19
click at [311, 356] on div "Save as Template Save" at bounding box center [284, 358] width 126 height 19
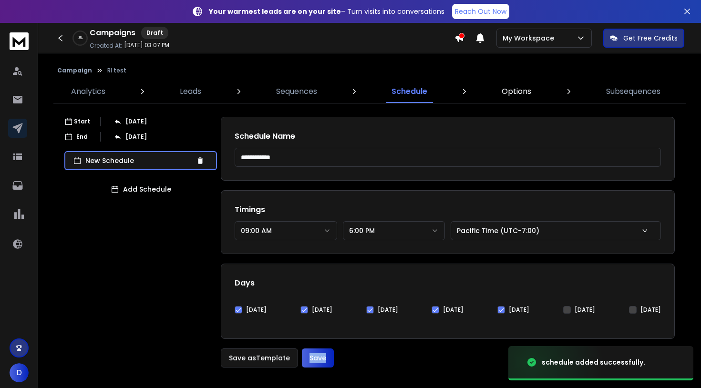
click at [511, 93] on p "Options" at bounding box center [517, 91] width 30 height 11
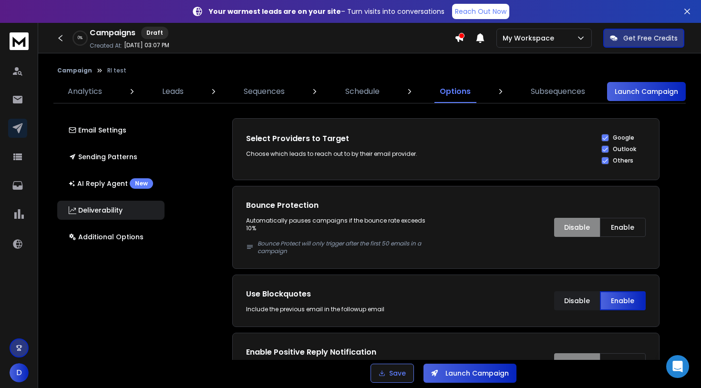
scroll to position [1226, 0]
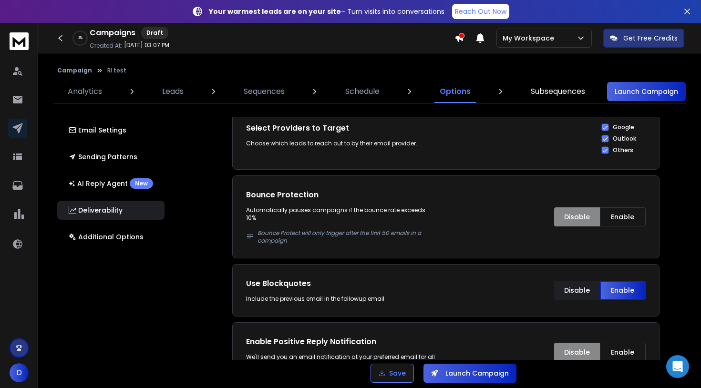
click at [532, 91] on p "Subsequences" at bounding box center [558, 91] width 54 height 11
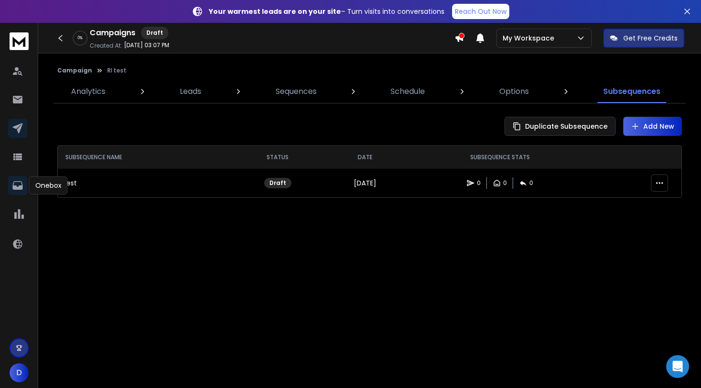
click at [20, 180] on icon at bounding box center [17, 185] width 11 height 11
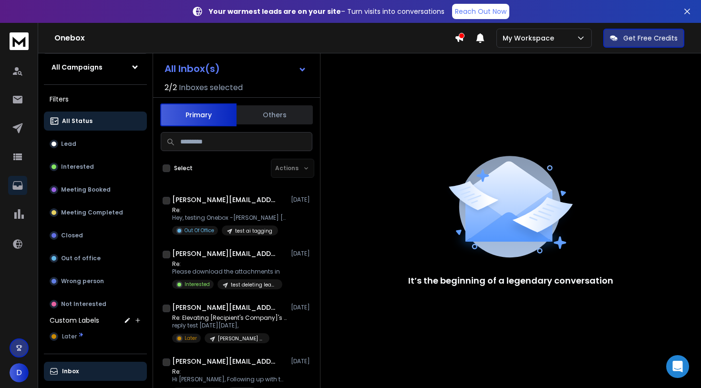
scroll to position [46, 0]
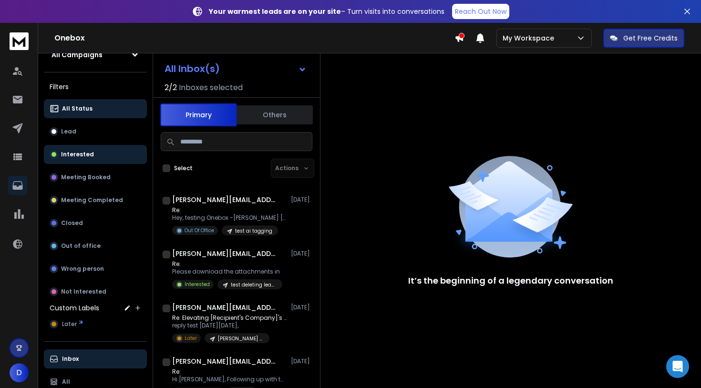
click at [72, 155] on p "Interested" at bounding box center [77, 155] width 33 height 8
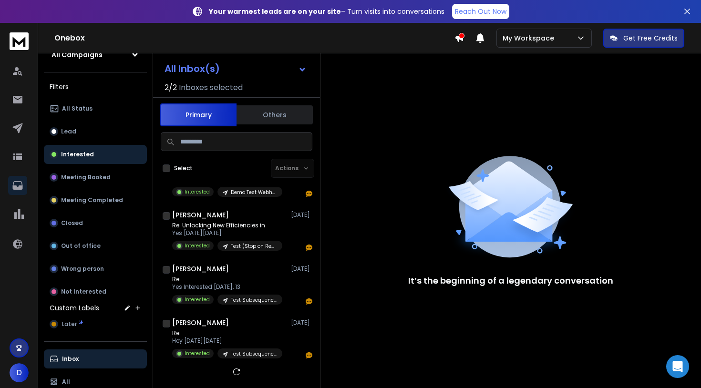
scroll to position [0, 0]
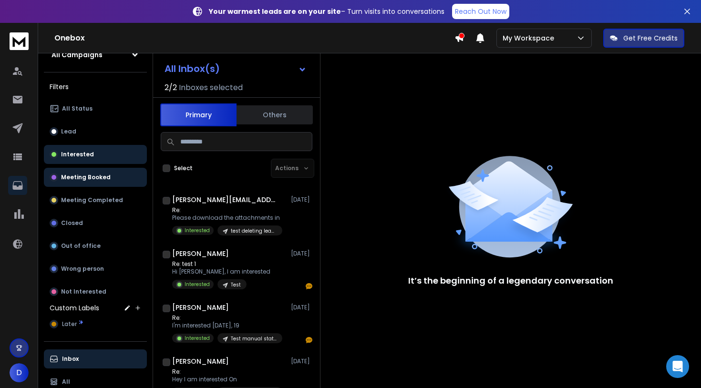
click at [89, 177] on p "Meeting Booked" at bounding box center [86, 178] width 50 height 8
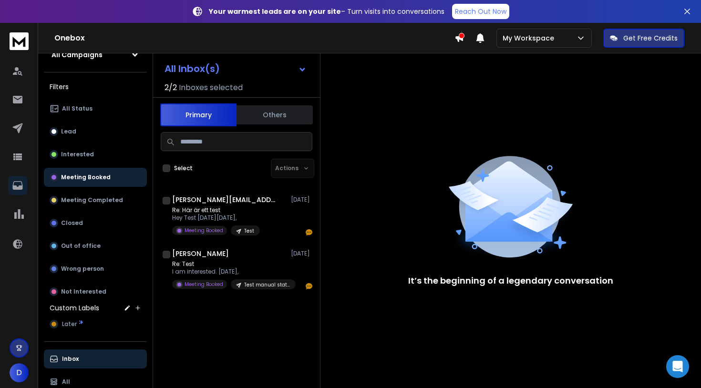
click at [137, 306] on icon at bounding box center [138, 308] width 7 height 7
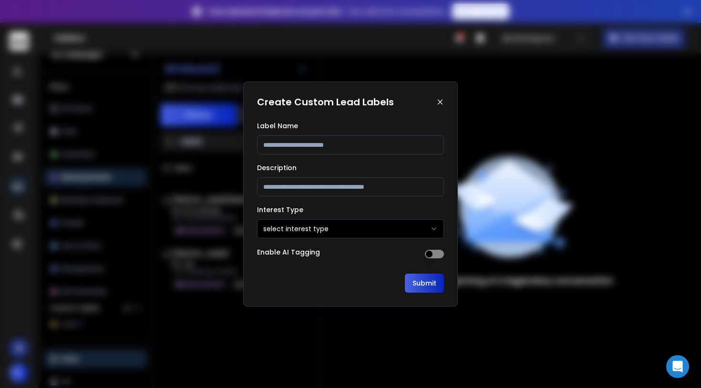
click at [439, 104] on icon at bounding box center [441, 102] width 8 height 8
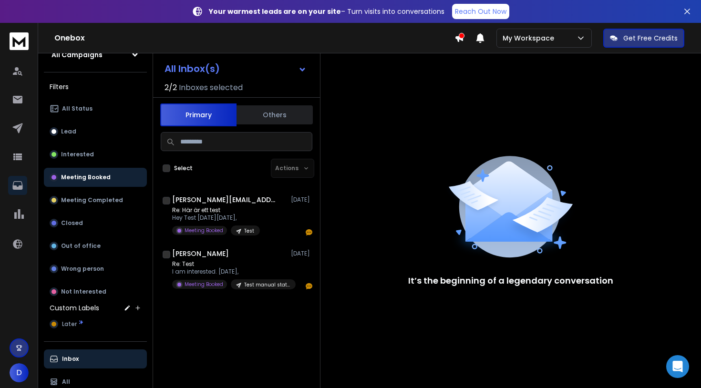
click at [271, 119] on button "Others" at bounding box center [275, 114] width 76 height 21
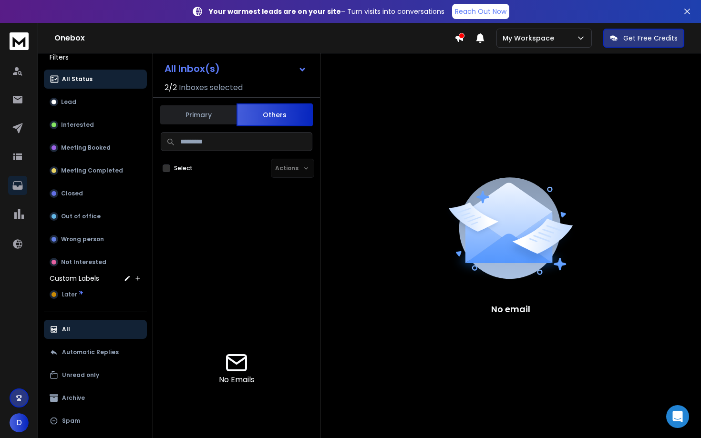
scroll to position [83, 0]
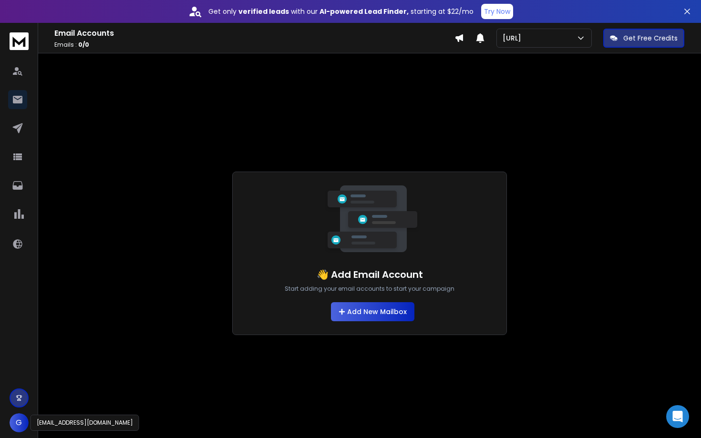
click at [17, 425] on span "G" at bounding box center [19, 423] width 19 height 19
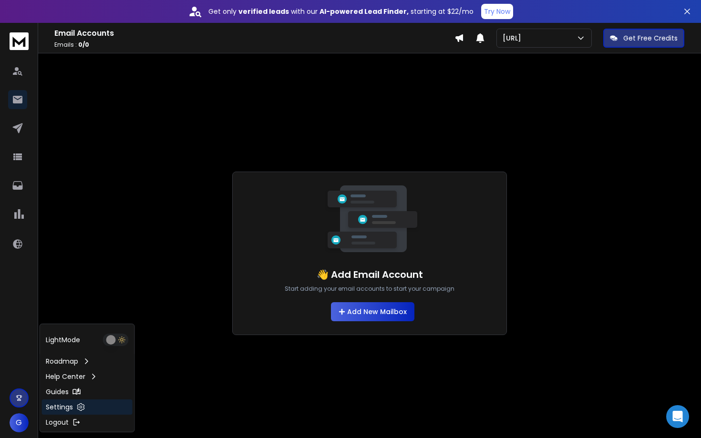
click at [80, 400] on div "Settings" at bounding box center [87, 407] width 91 height 15
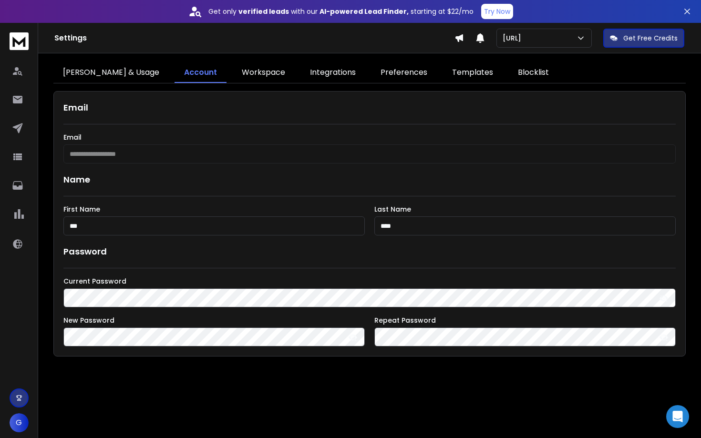
click at [115, 71] on link "[PERSON_NAME] & Usage" at bounding box center [110, 73] width 115 height 20
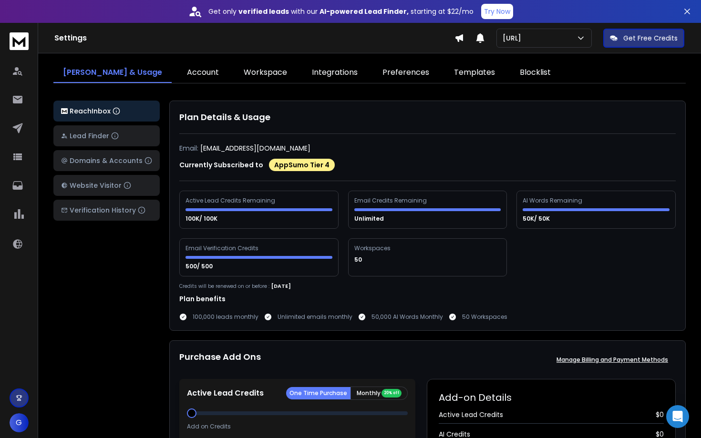
click at [89, 166] on button "Domains & Accounts" at bounding box center [106, 160] width 106 height 21
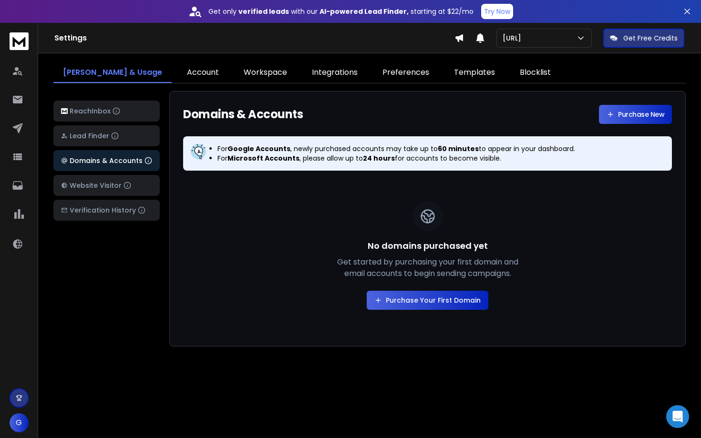
click at [94, 133] on button "Lead Finder" at bounding box center [106, 135] width 106 height 21
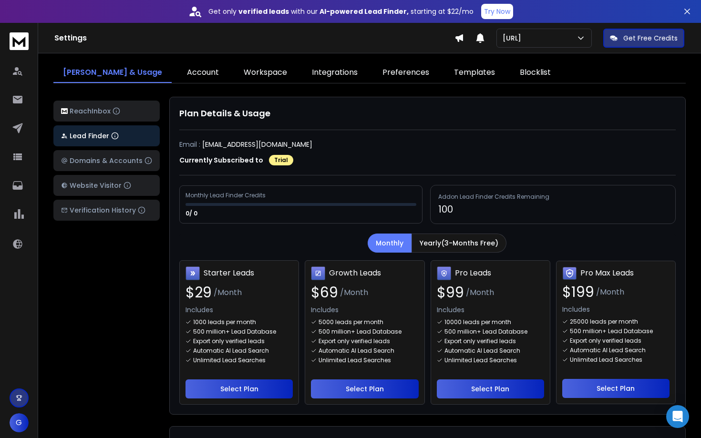
click at [96, 190] on button "Website Visitor" at bounding box center [106, 185] width 106 height 21
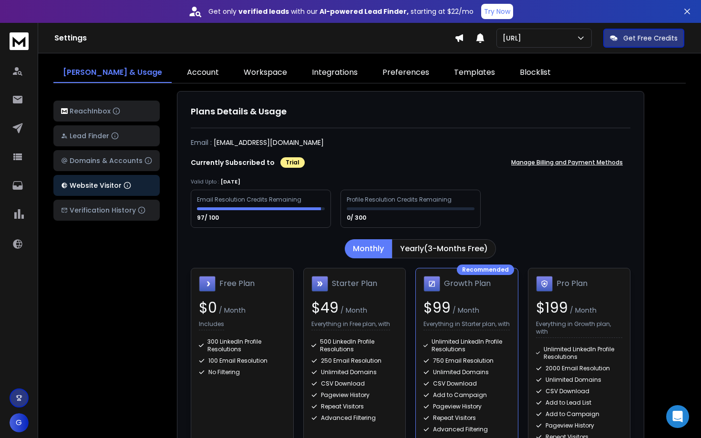
scroll to position [69, 0]
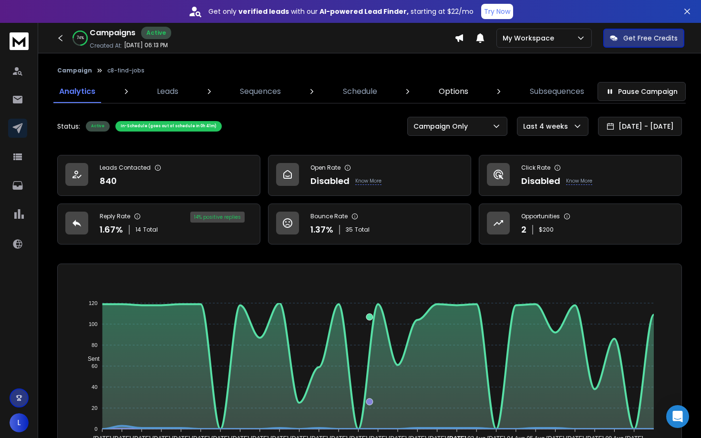
click at [450, 91] on p "Options" at bounding box center [454, 91] width 30 height 11
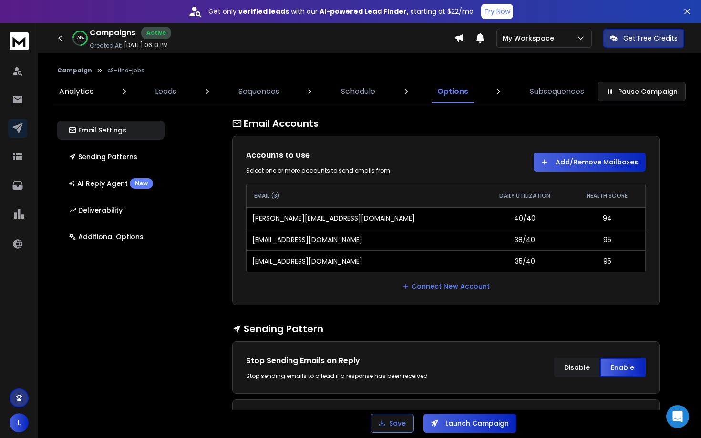
click at [92, 90] on p "Analytics" at bounding box center [76, 91] width 34 height 11
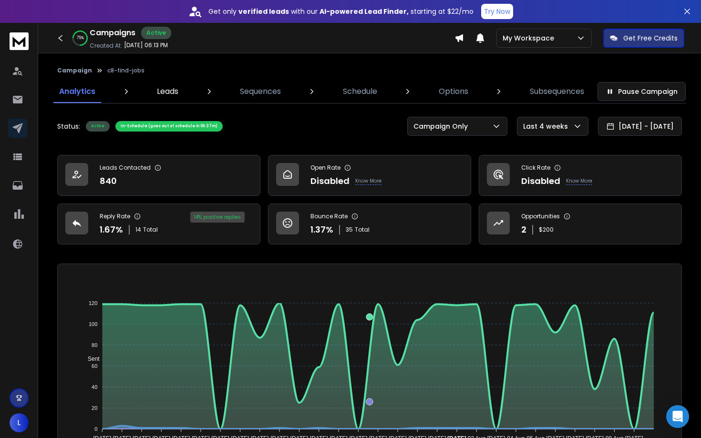
click at [154, 93] on link "Leads" at bounding box center [167, 91] width 33 height 23
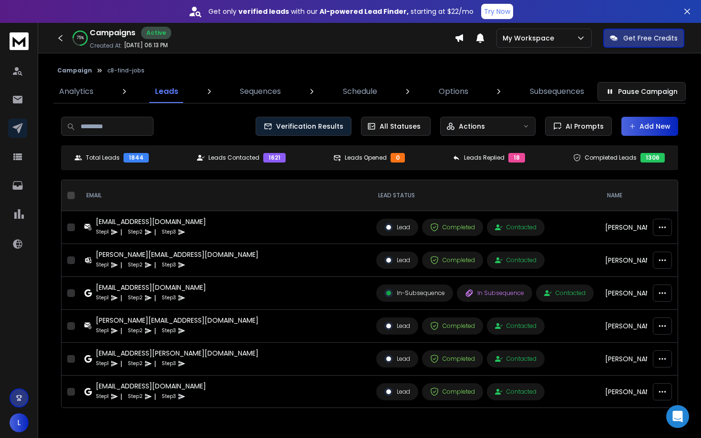
click at [316, 127] on span "Verification Results" at bounding box center [307, 127] width 71 height 10
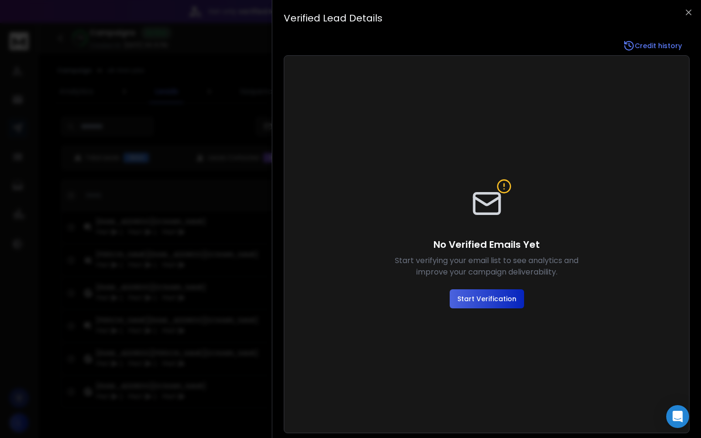
click at [225, 175] on div at bounding box center [350, 219] width 701 height 438
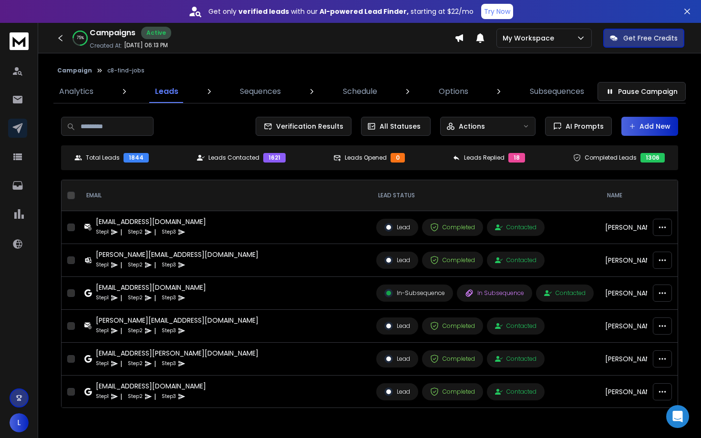
click at [77, 71] on button "Campaign" at bounding box center [74, 71] width 35 height 8
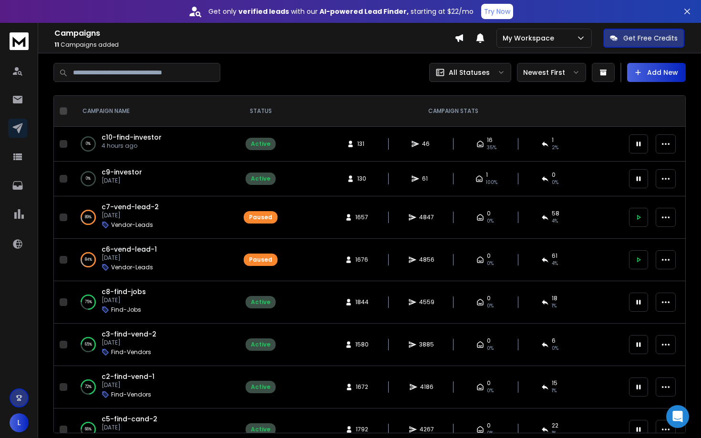
click at [136, 168] on span "c9-investor" at bounding box center [122, 172] width 41 height 10
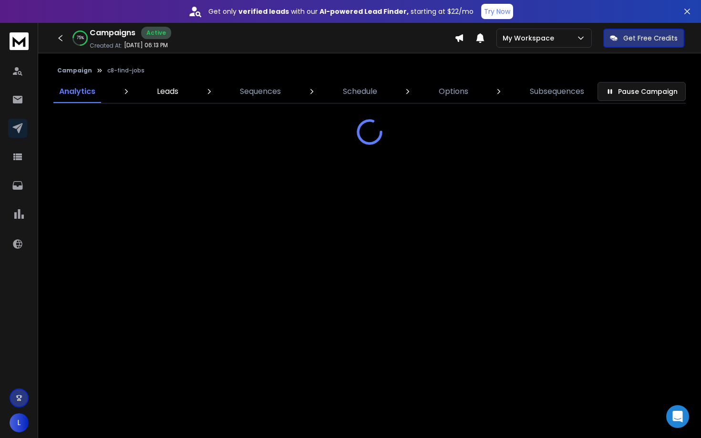
click at [167, 96] on p "Leads" at bounding box center [167, 91] width 21 height 11
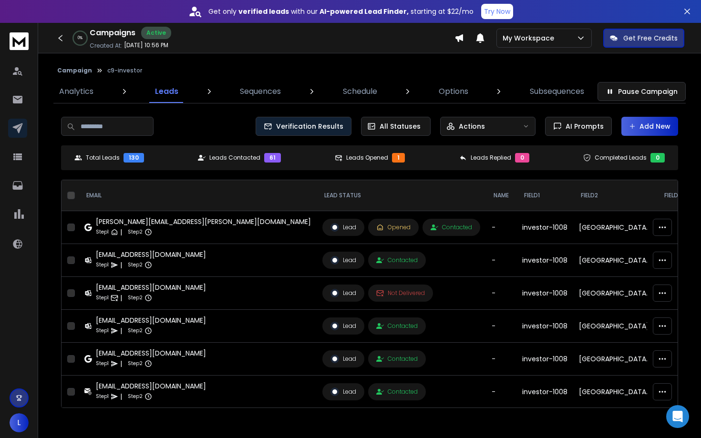
click at [325, 127] on span "Verification Results" at bounding box center [307, 127] width 71 height 10
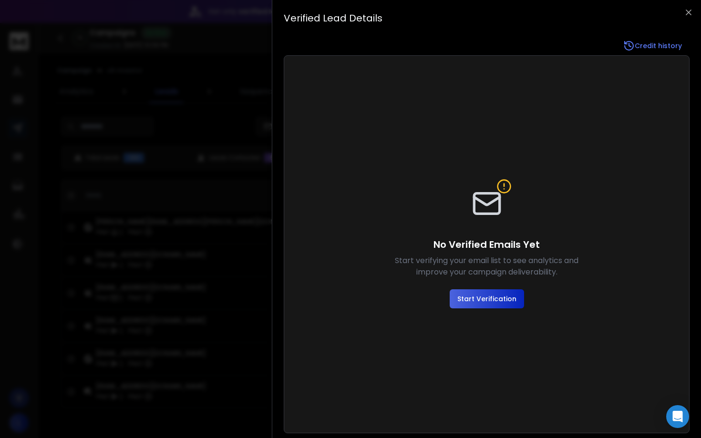
click at [221, 5] on div at bounding box center [350, 219] width 701 height 438
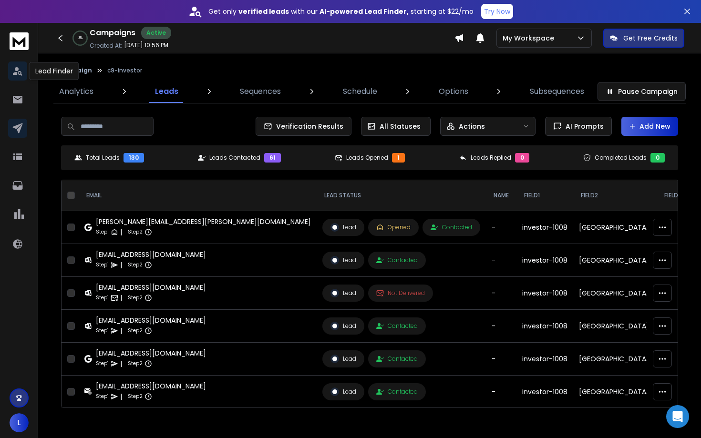
click at [13, 70] on icon at bounding box center [17, 70] width 11 height 11
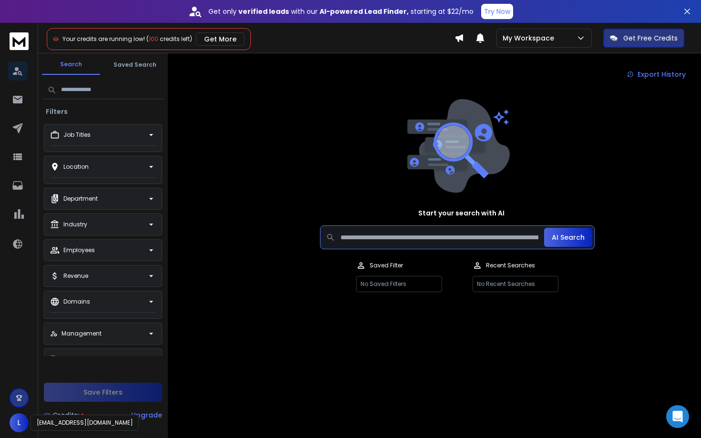
click at [11, 428] on span "L" at bounding box center [19, 423] width 19 height 19
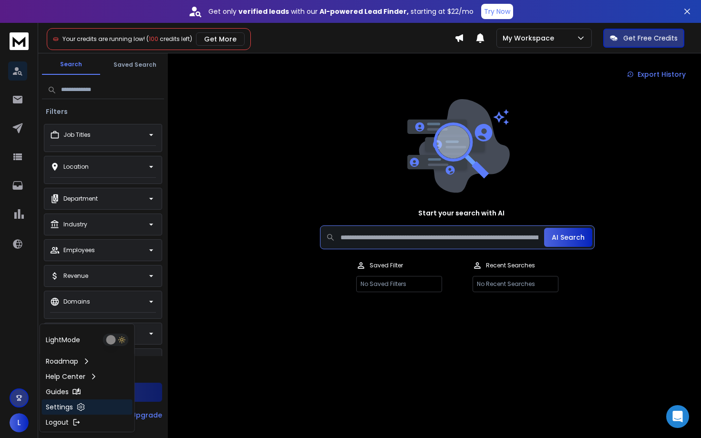
click at [51, 409] on p "Settings" at bounding box center [59, 408] width 27 height 10
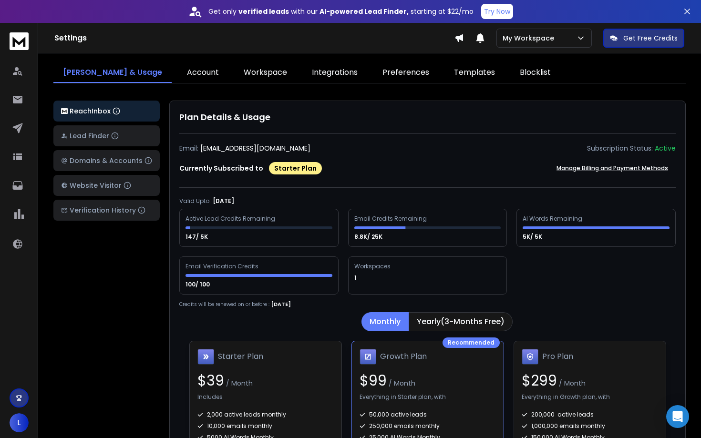
click at [91, 140] on button "Lead Finder" at bounding box center [106, 135] width 106 height 21
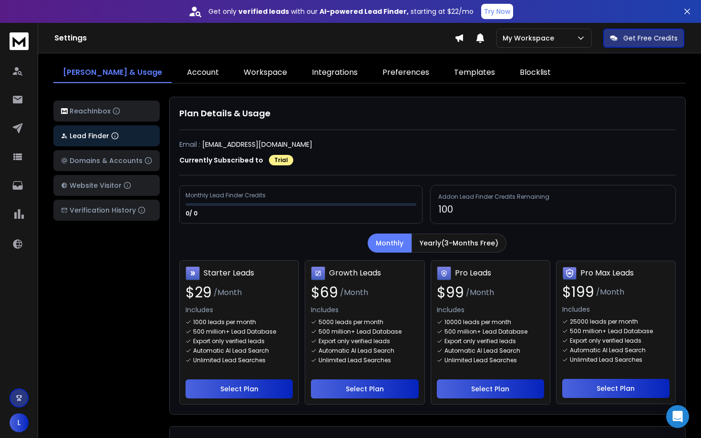
click at [85, 114] on button "ReachInbox" at bounding box center [106, 111] width 106 height 21
